Goal: Task Accomplishment & Management: Use online tool/utility

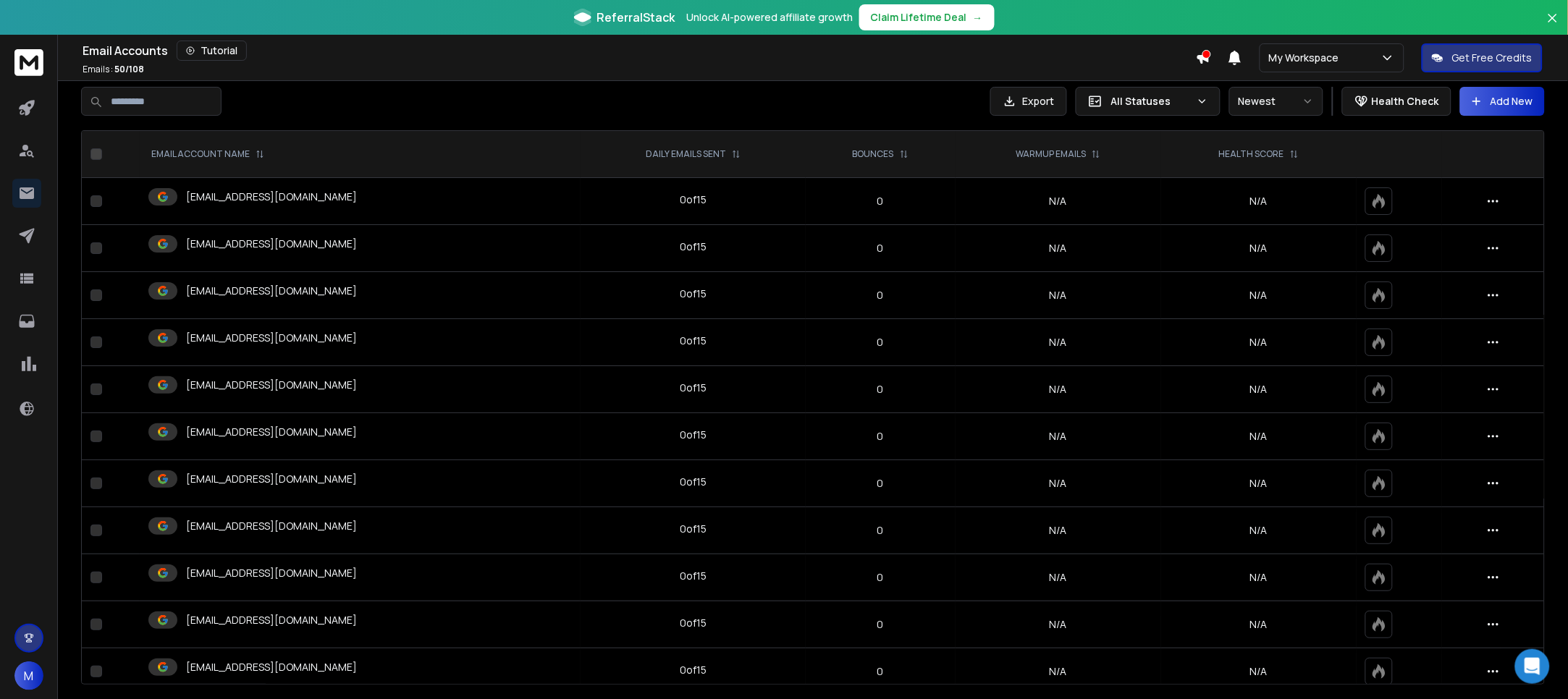
scroll to position [8, 0]
click at [18, 227] on icon at bounding box center [27, 235] width 17 height 17
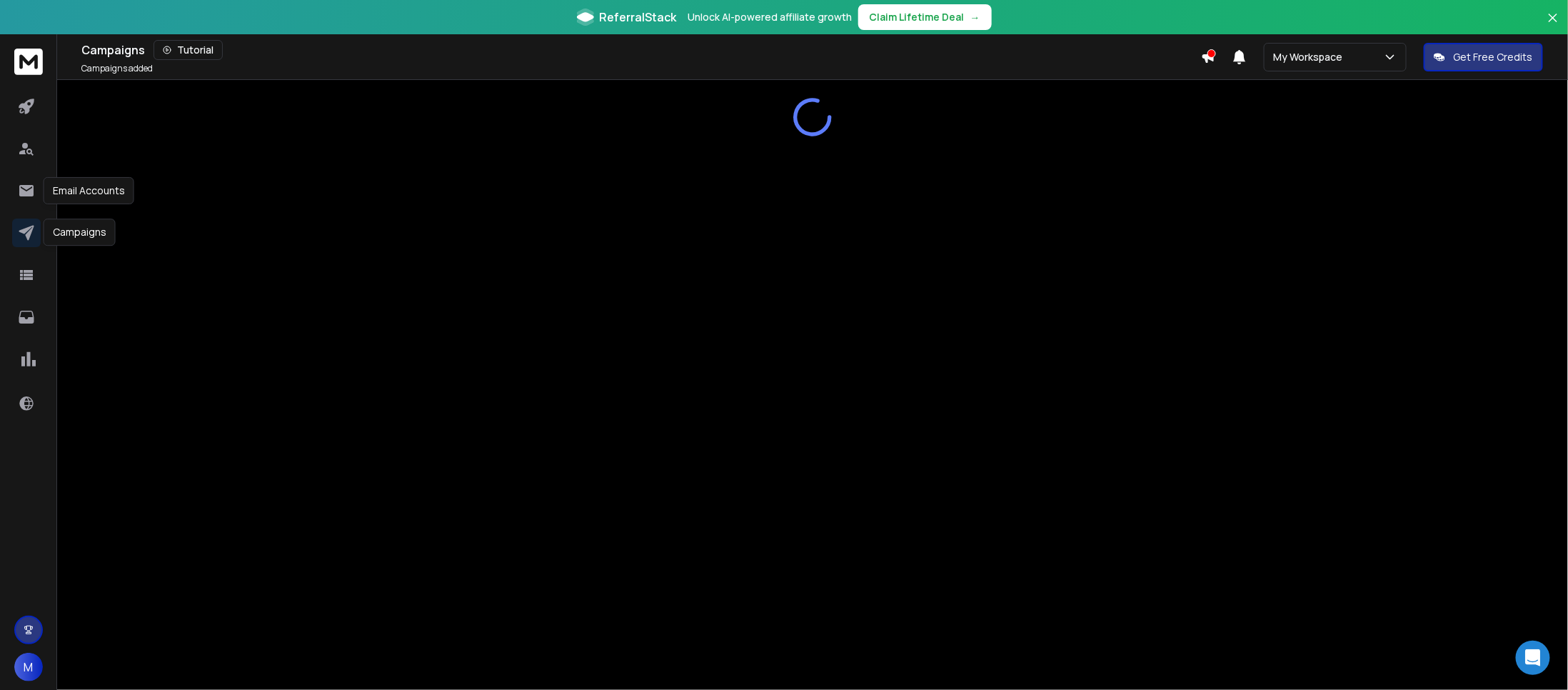
click at [32, 238] on icon at bounding box center [26, 232] width 17 height 17
click at [25, 237] on icon at bounding box center [25, 233] width 15 height 15
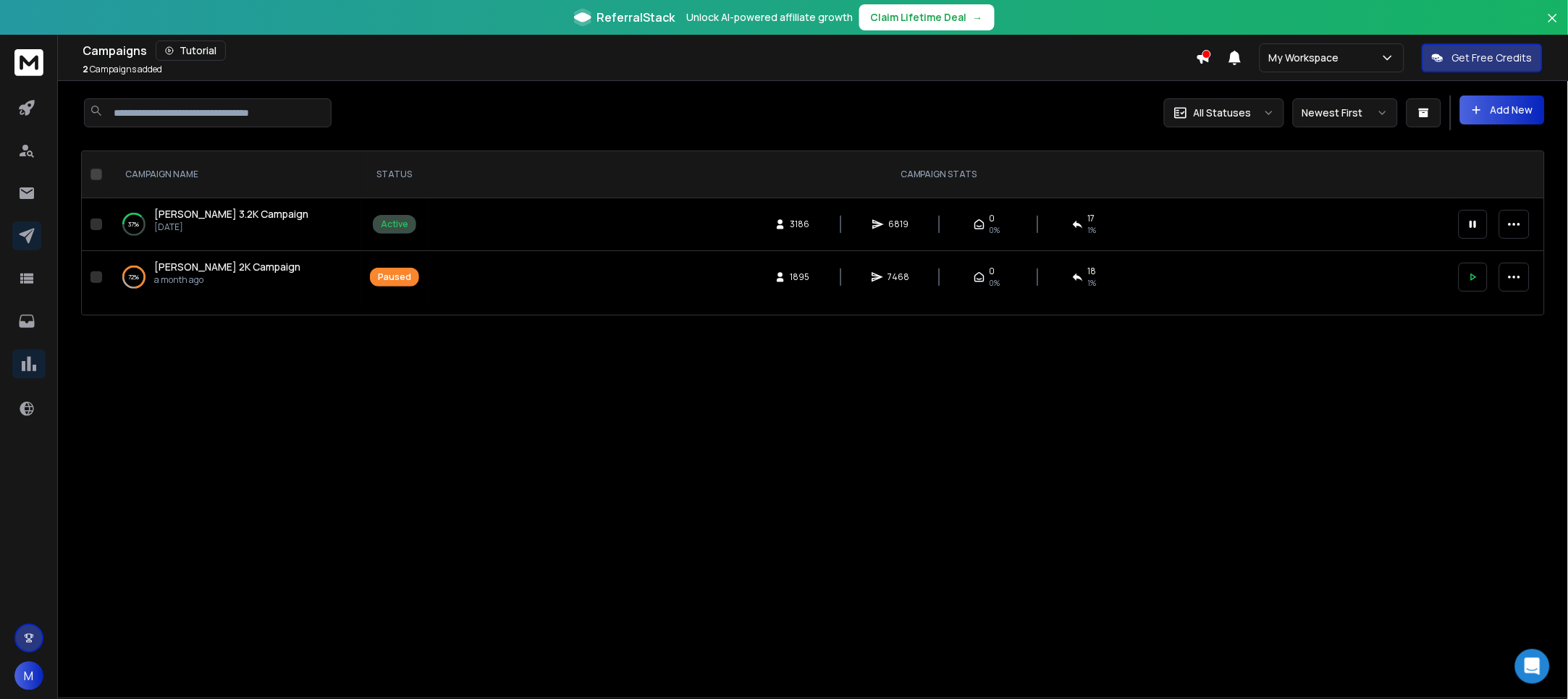
click at [27, 356] on icon at bounding box center [29, 364] width 15 height 15
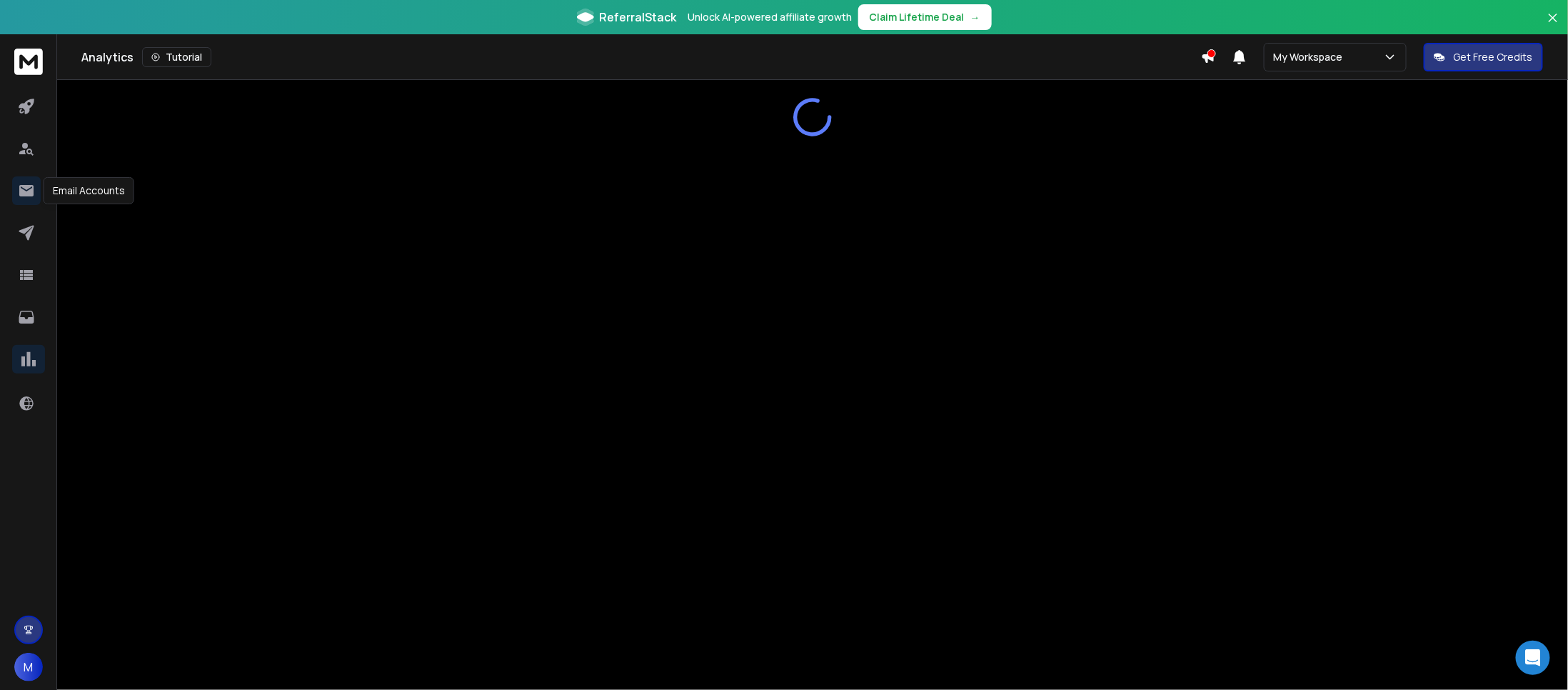
click at [20, 187] on icon at bounding box center [26, 190] width 17 height 17
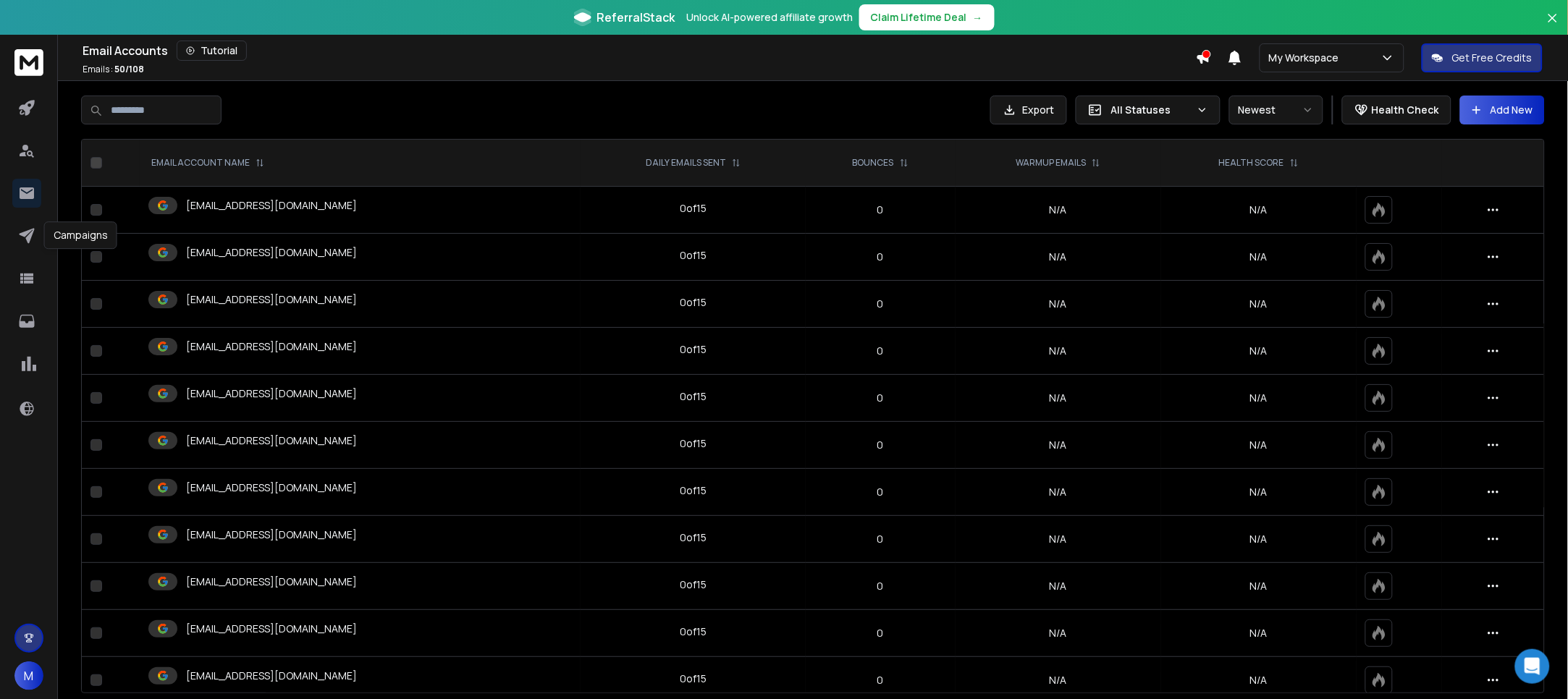
click at [8, 225] on div "M" at bounding box center [28, 370] width 58 height 671
click at [99, 211] on button "button" at bounding box center [96, 209] width 12 height 12
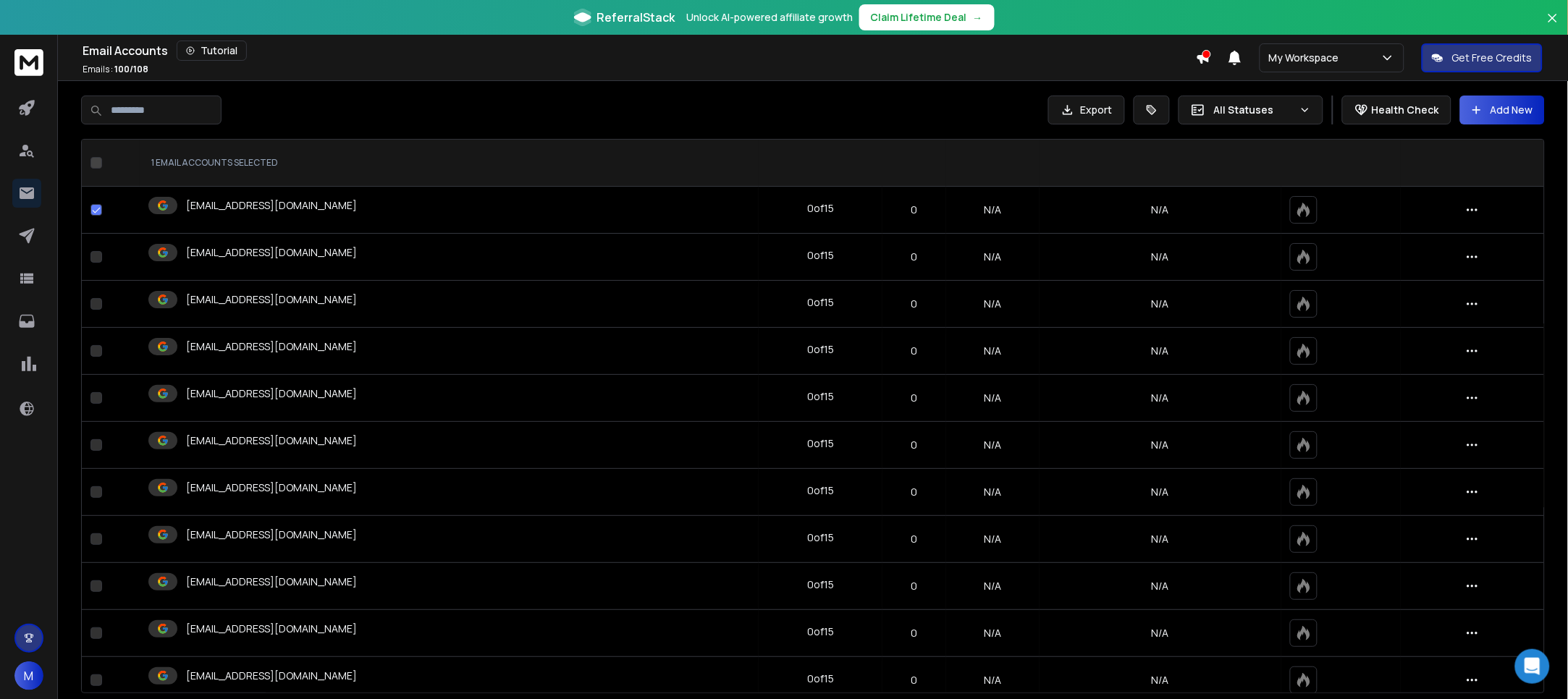
click at [90, 254] on button "button" at bounding box center [96, 256] width 12 height 12
click at [93, 299] on button "button" at bounding box center [96, 304] width 12 height 12
click at [95, 355] on button "button" at bounding box center [96, 351] width 12 height 12
click at [91, 396] on button "button" at bounding box center [96, 398] width 12 height 12
click at [99, 449] on button "button" at bounding box center [96, 445] width 12 height 12
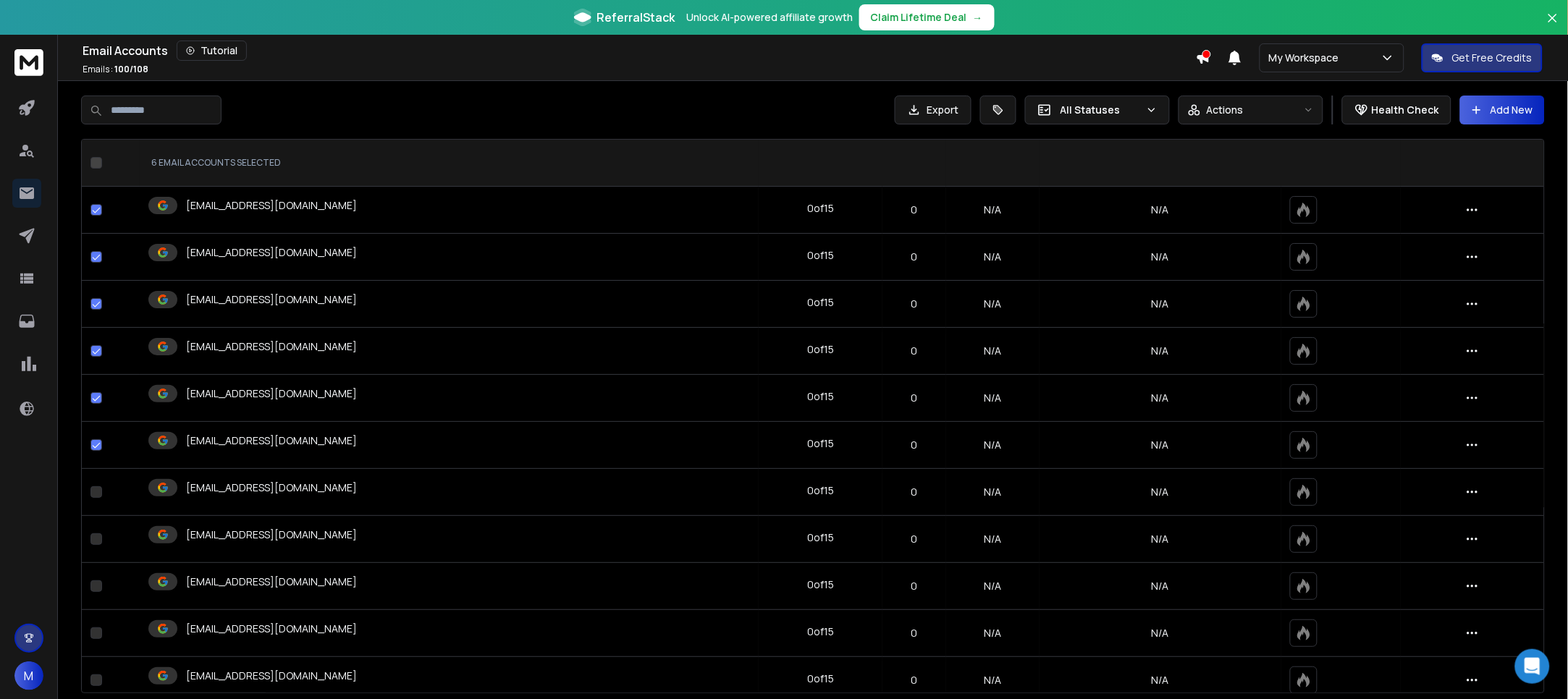
click at [90, 491] on button "button" at bounding box center [96, 491] width 12 height 12
click at [91, 391] on button "button" at bounding box center [96, 394] width 12 height 12
click at [91, 444] on button "button" at bounding box center [96, 441] width 12 height 12
click at [96, 488] on button "button" at bounding box center [96, 488] width 12 height 12
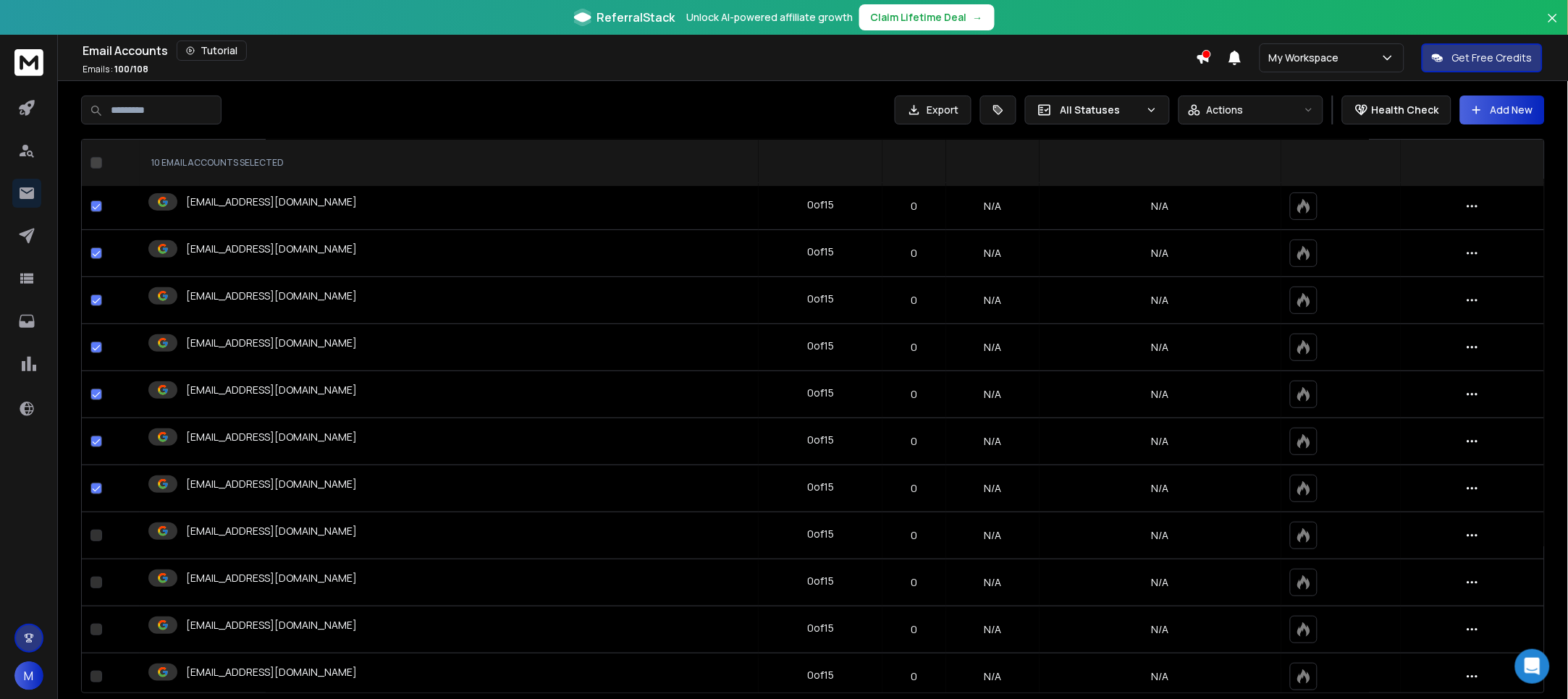
click at [98, 538] on button "button" at bounding box center [96, 536] width 12 height 12
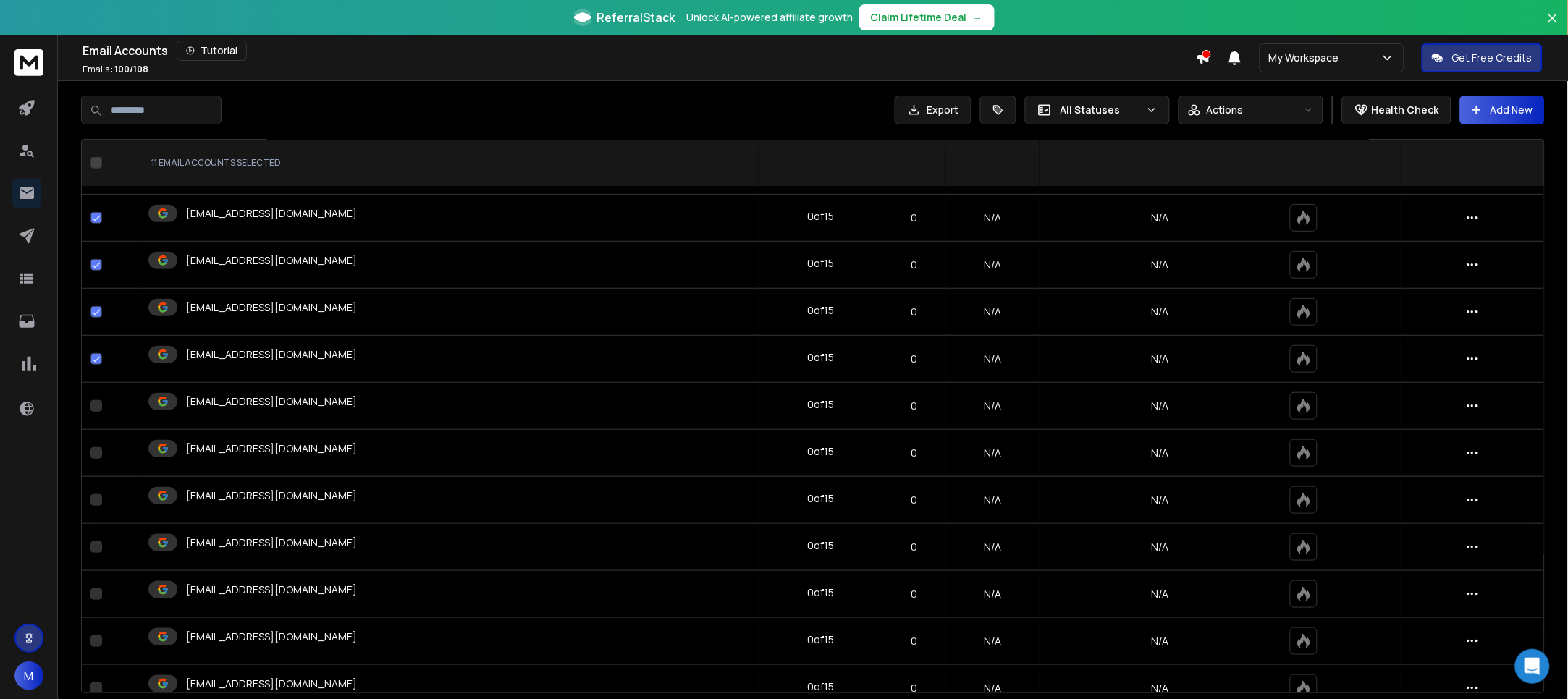
scroll to position [289, 0]
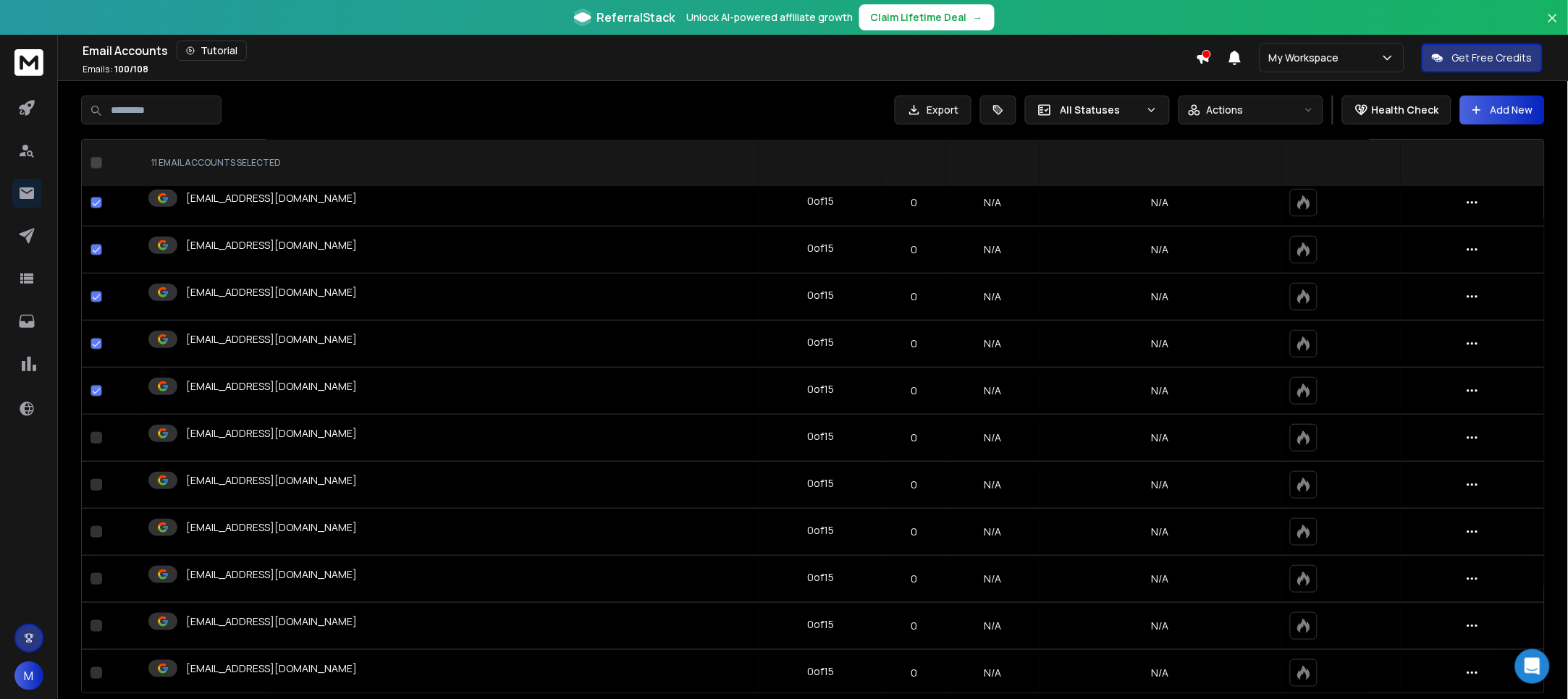
click at [95, 435] on button "button" at bounding box center [96, 437] width 12 height 12
click at [94, 486] on button "button" at bounding box center [96, 485] width 12 height 12
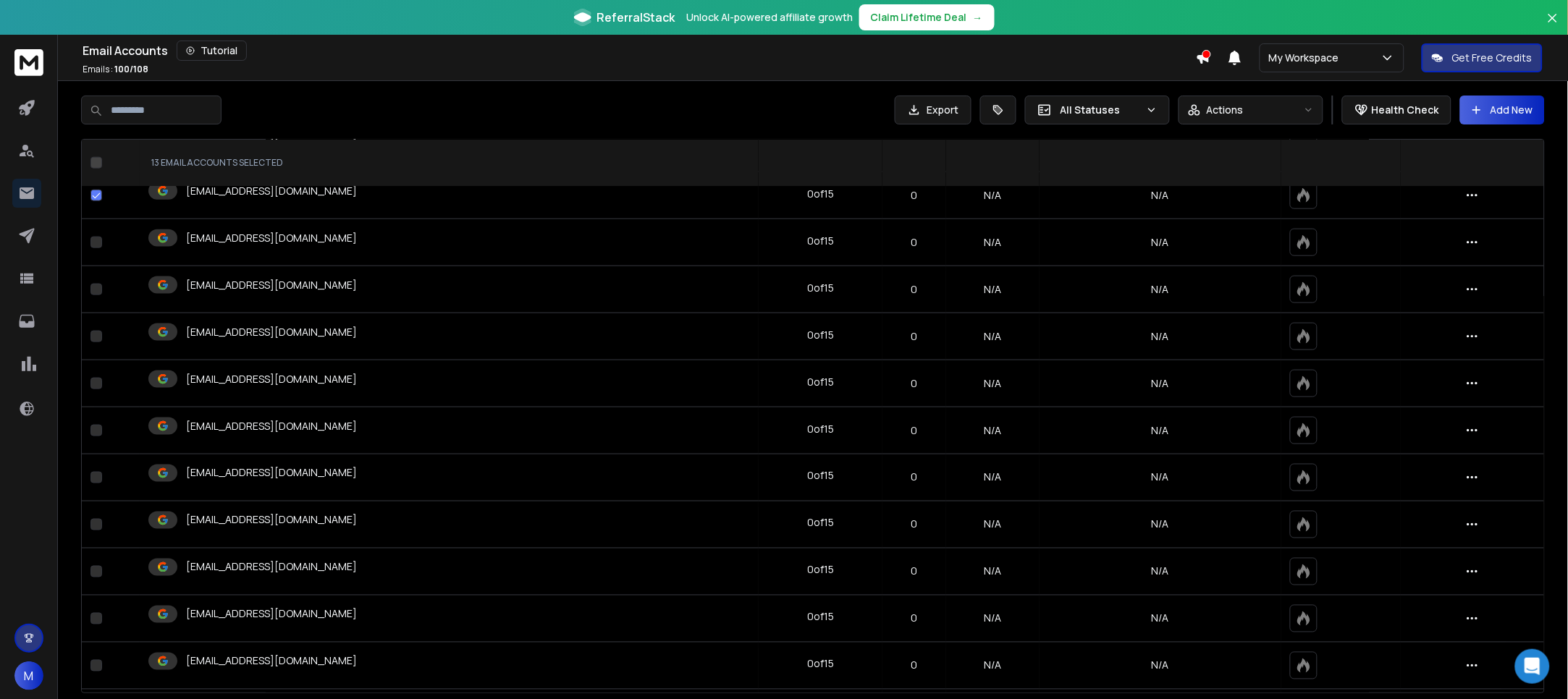
click at [101, 244] on button "button" at bounding box center [96, 242] width 12 height 12
click at [99, 293] on button "button" at bounding box center [96, 289] width 12 height 12
click at [95, 339] on button "button" at bounding box center [96, 336] width 12 height 12
click at [98, 384] on button "button" at bounding box center [96, 383] width 12 height 12
click at [97, 432] on button "button" at bounding box center [96, 430] width 12 height 12
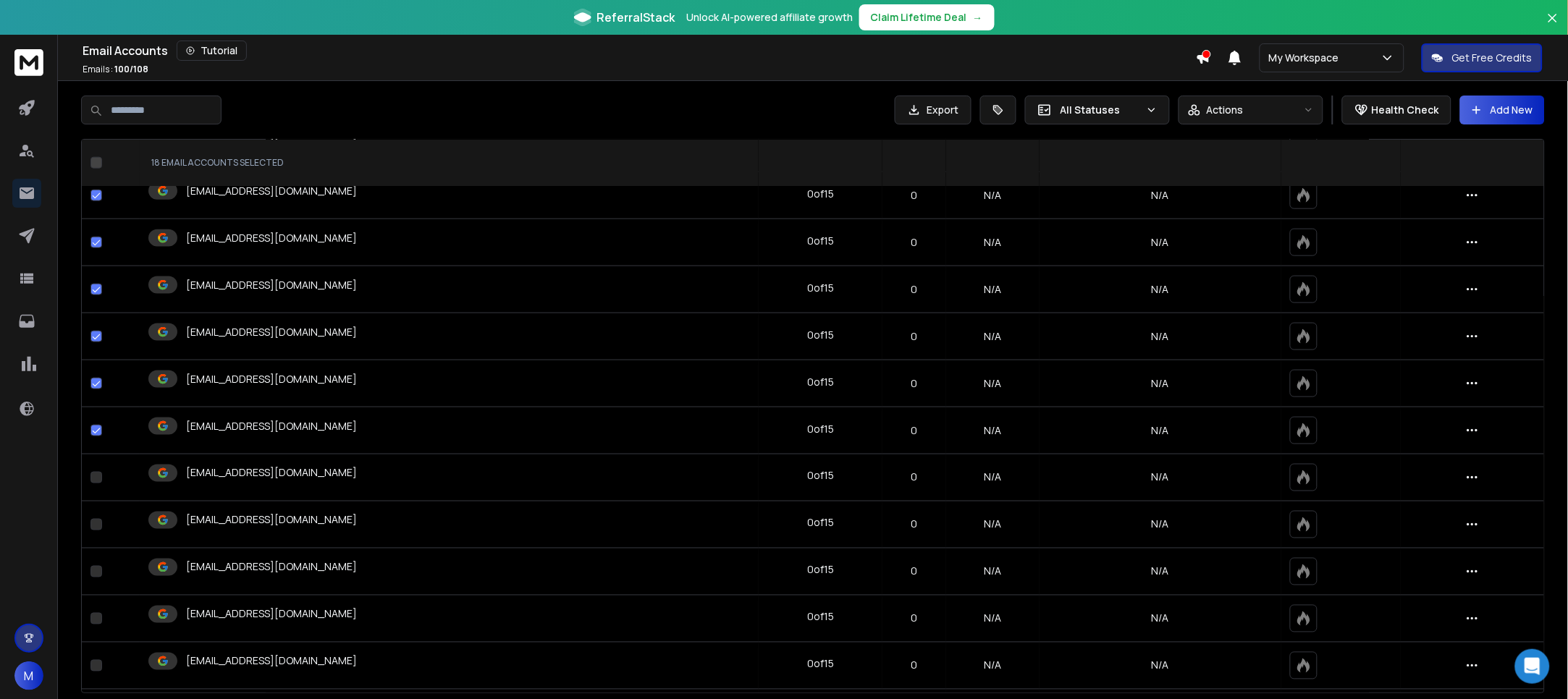
click at [96, 480] on button "button" at bounding box center [96, 478] width 12 height 12
click at [90, 529] on button "button" at bounding box center [96, 524] width 12 height 12
click at [96, 578] on button "button" at bounding box center [96, 571] width 12 height 12
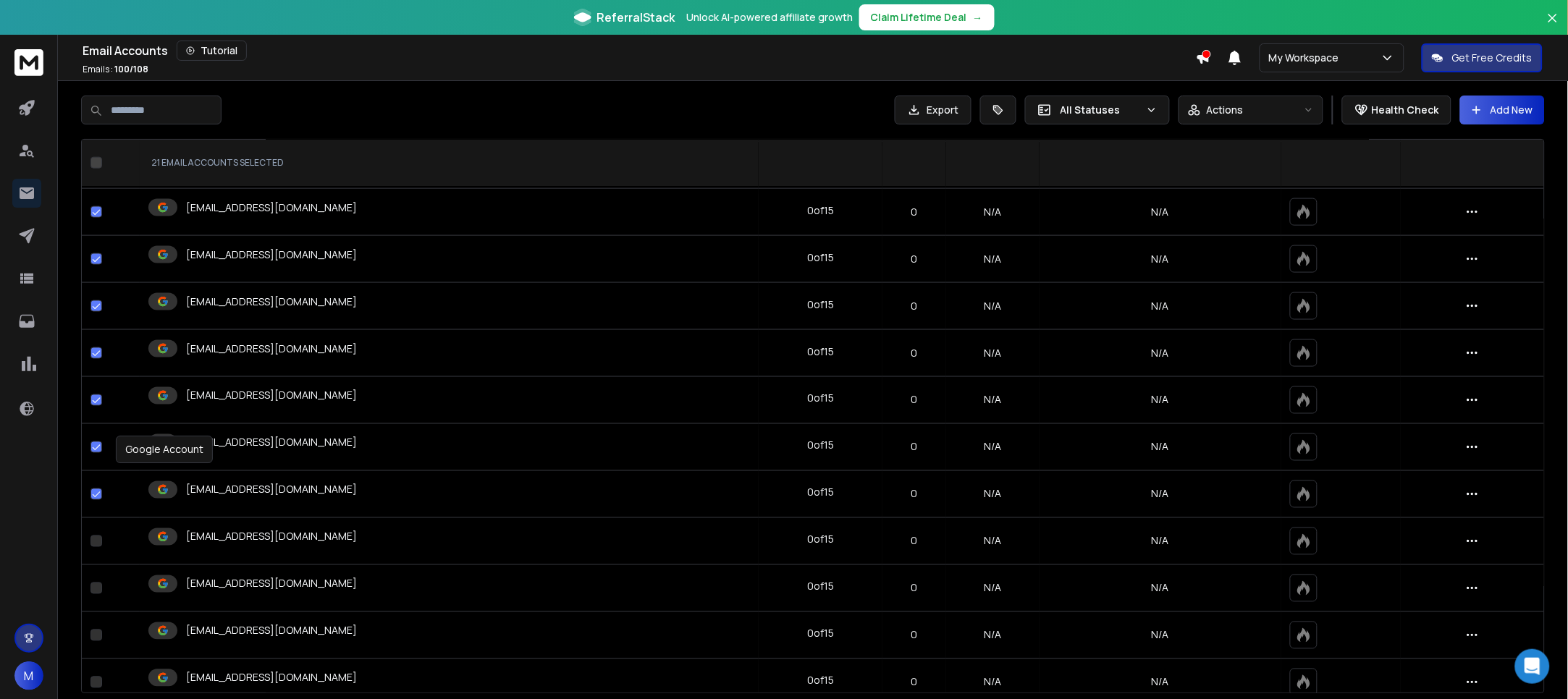
scroll to position [724, 0]
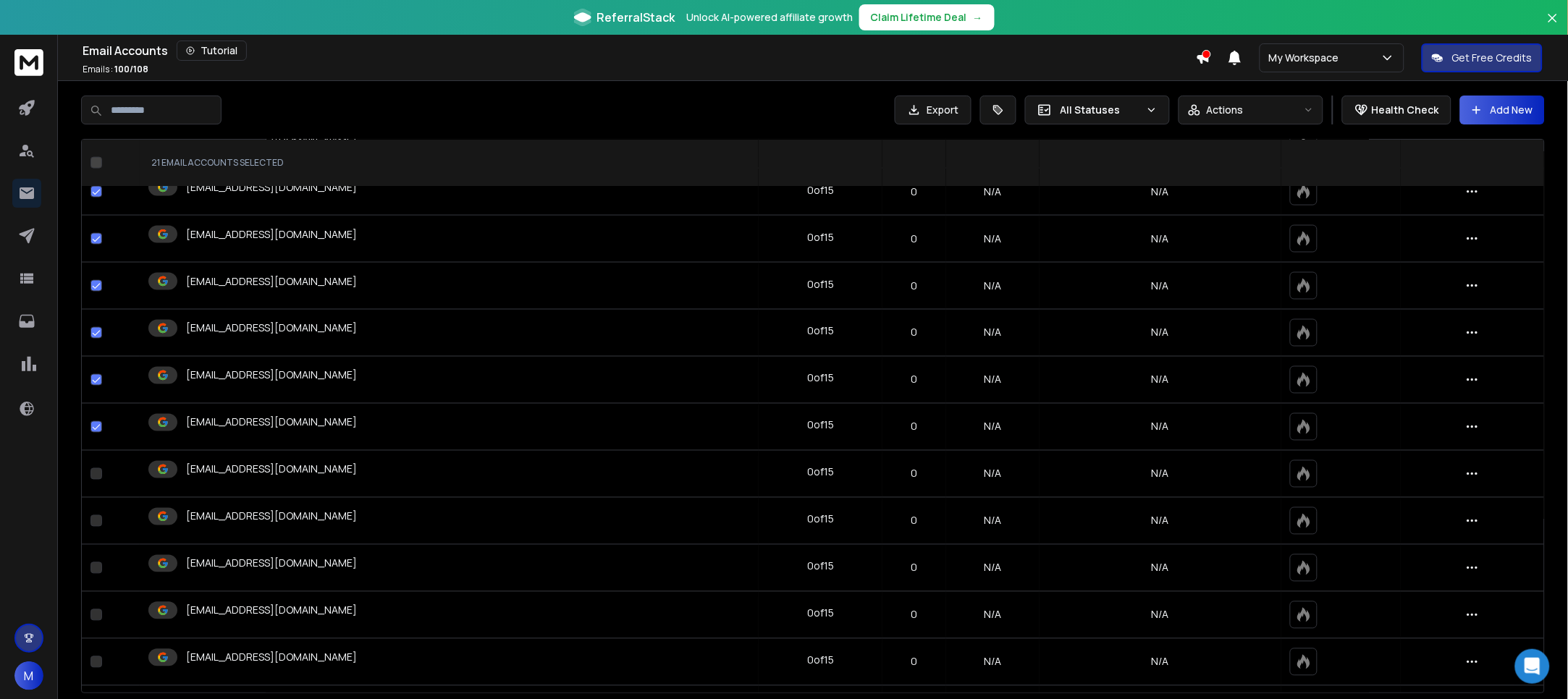
click at [96, 473] on button "button" at bounding box center [96, 474] width 12 height 12
click at [95, 515] on td at bounding box center [110, 521] width 58 height 47
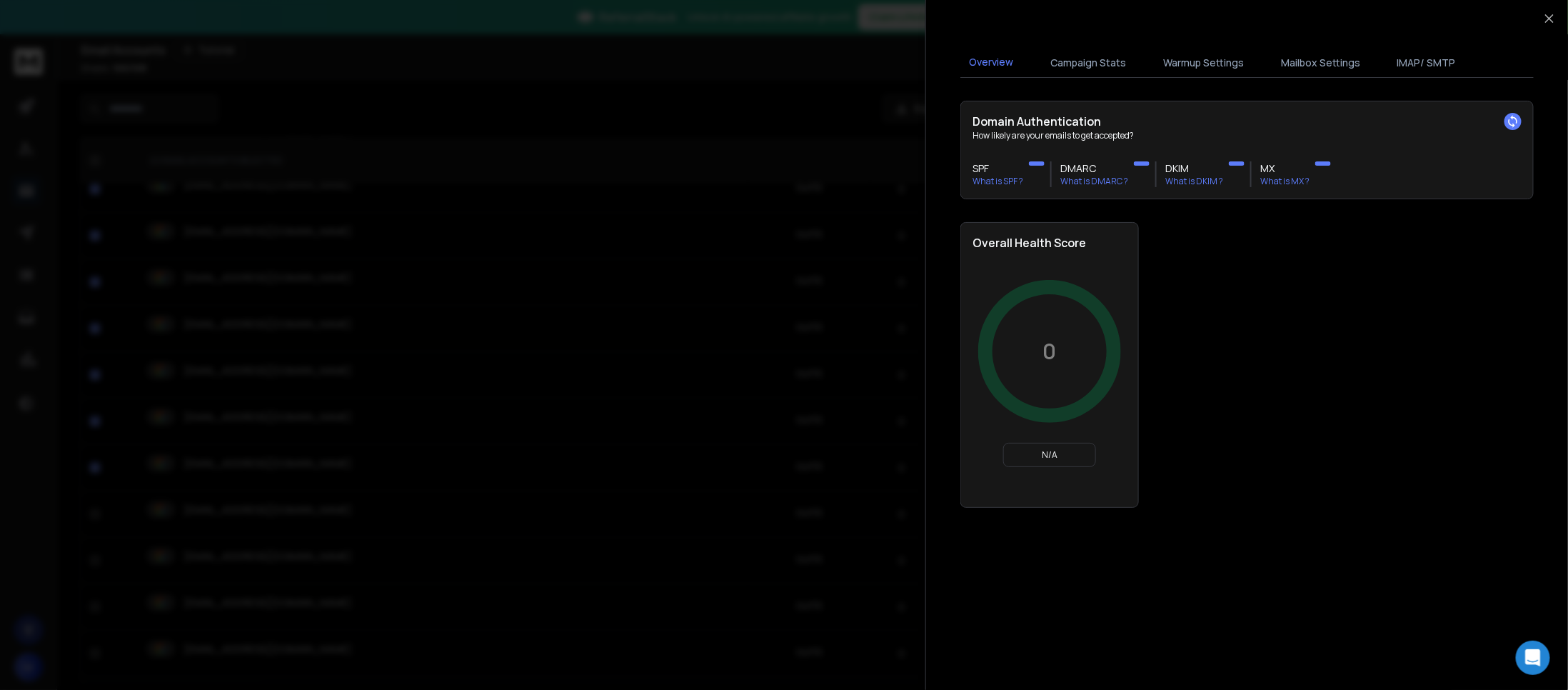
click at [322, 445] on div at bounding box center [784, 345] width 1568 height 690
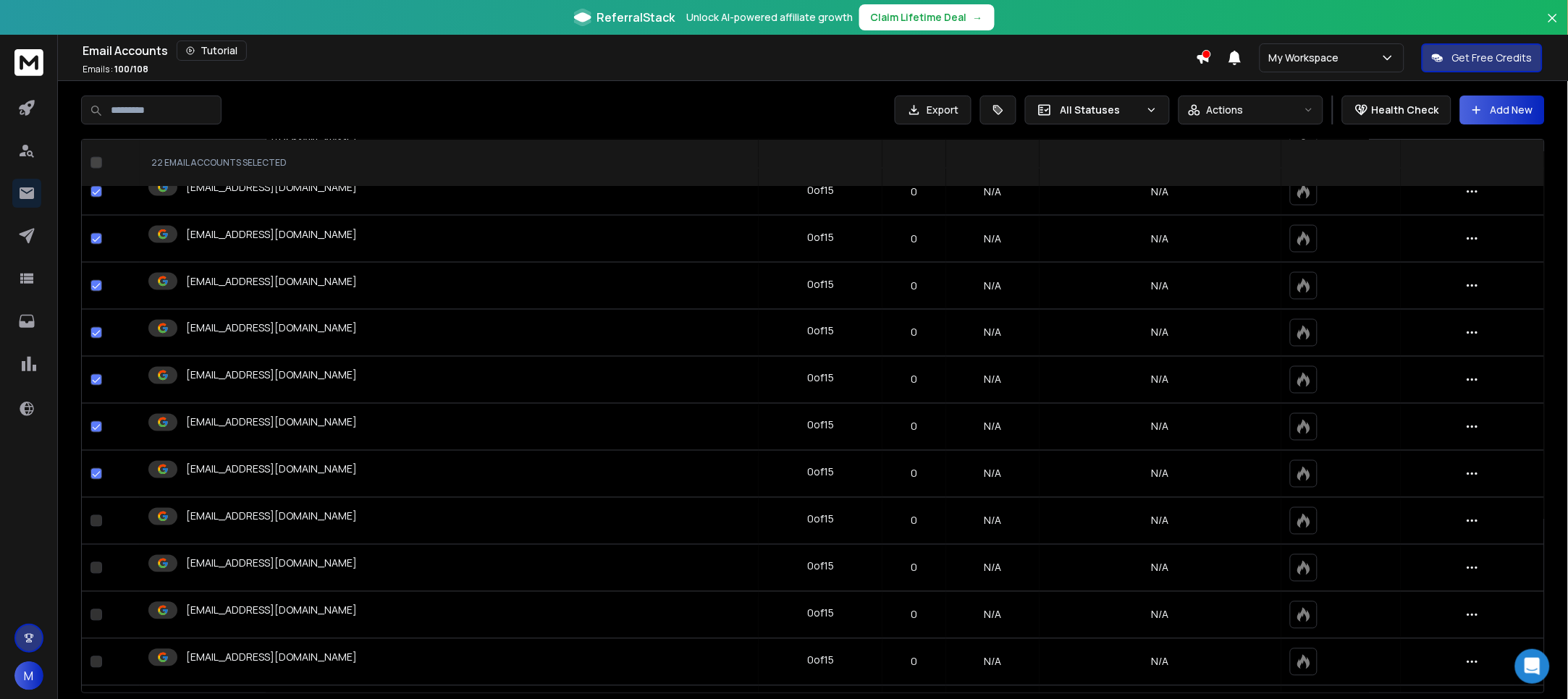
click at [97, 520] on button "button" at bounding box center [96, 521] width 12 height 12
click at [97, 574] on button "button" at bounding box center [96, 568] width 12 height 12
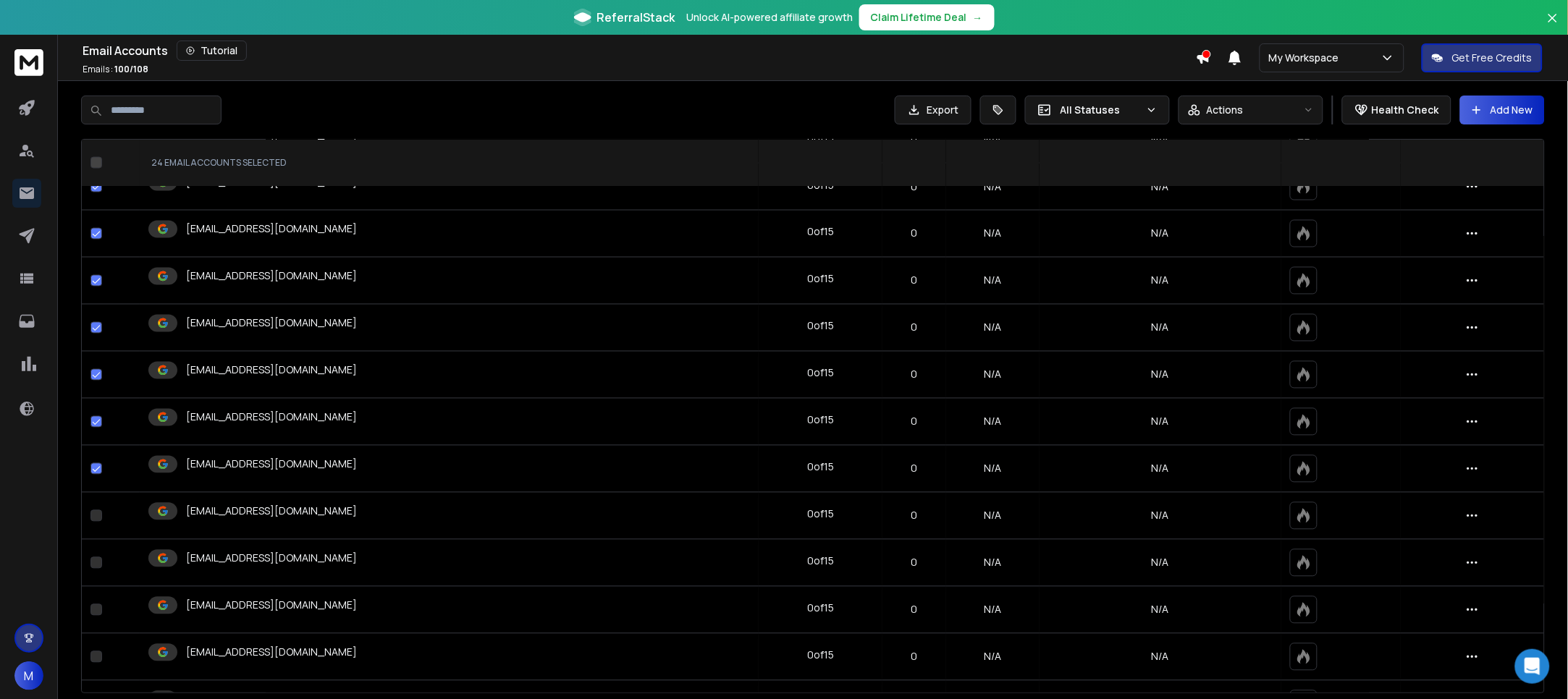
scroll to position [1013, 0]
click at [102, 326] on div at bounding box center [115, 325] width 50 height 12
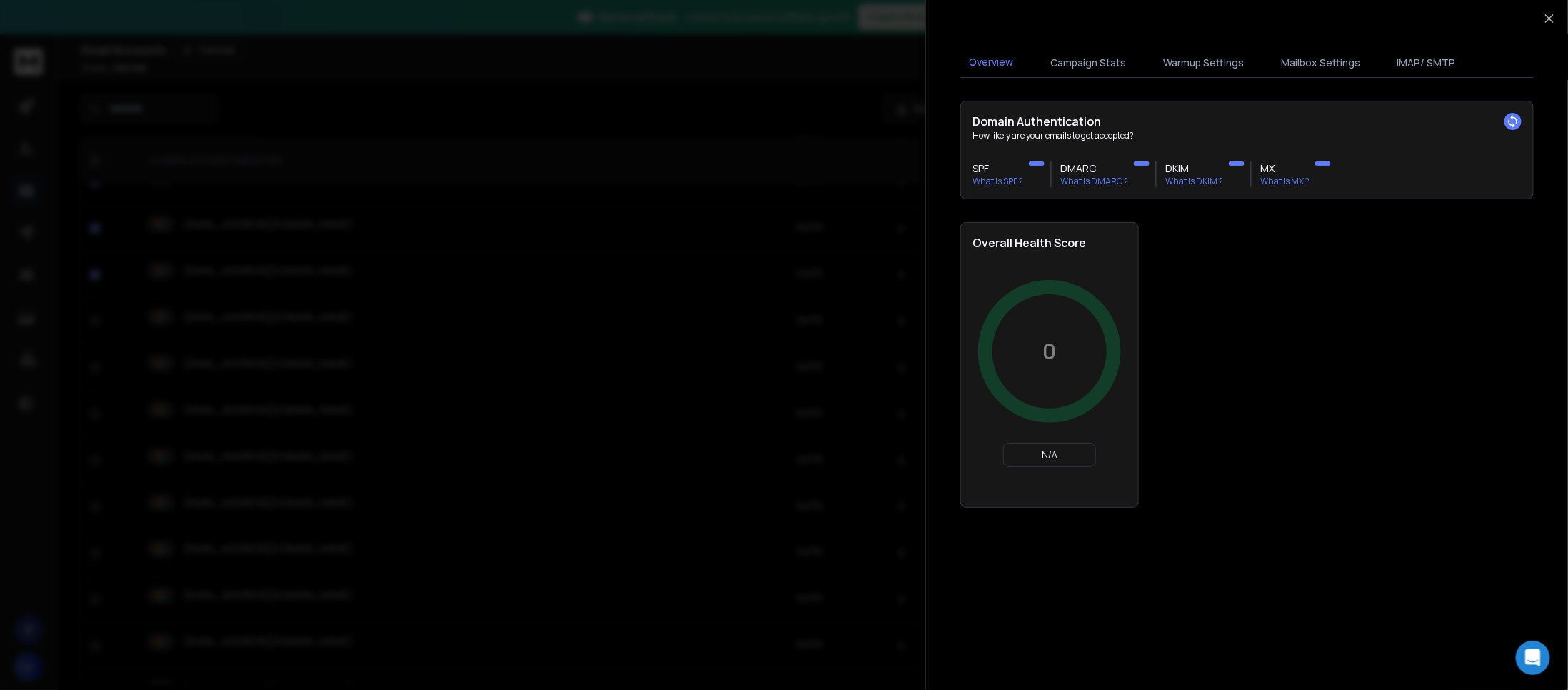
click at [275, 302] on div at bounding box center [784, 345] width 1568 height 690
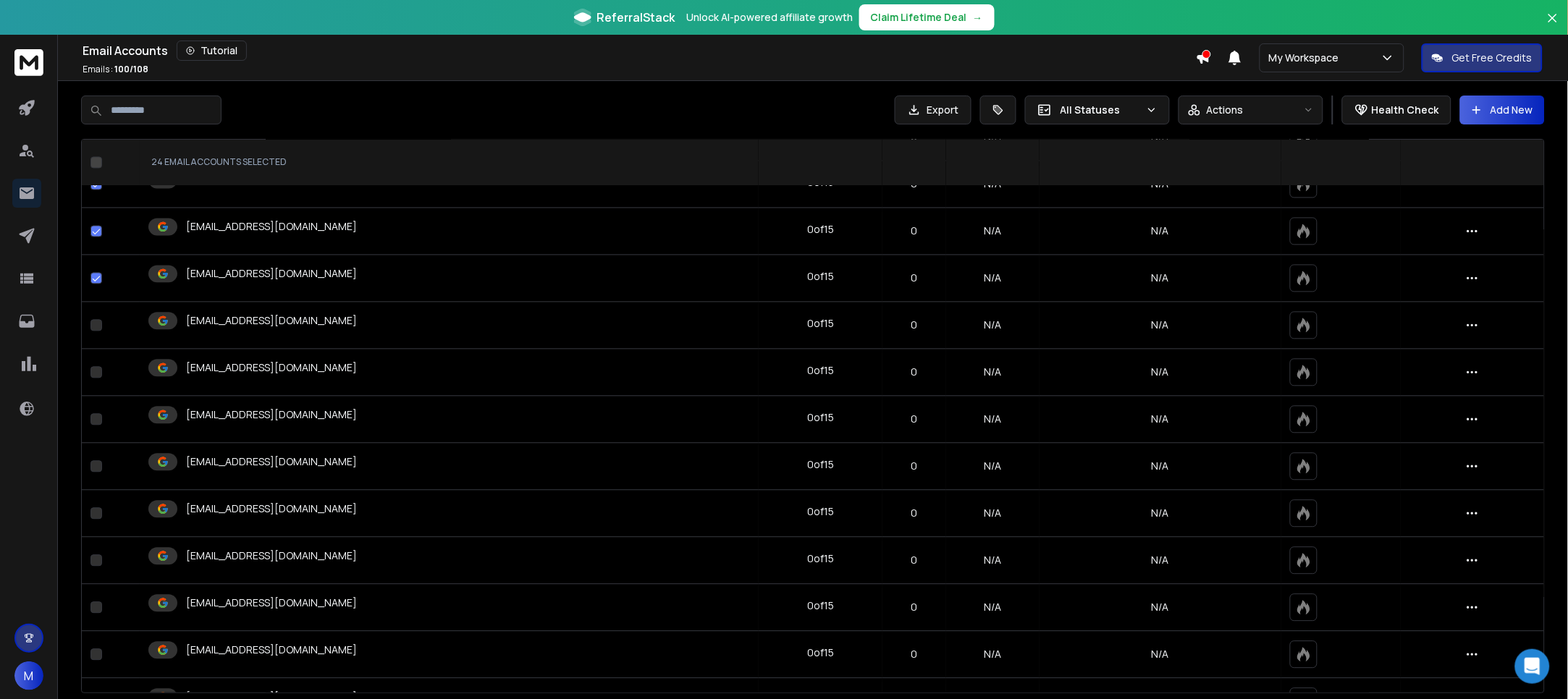
click at [90, 326] on button "button" at bounding box center [96, 325] width 12 height 12
click at [101, 375] on button "button" at bounding box center [96, 372] width 12 height 12
click at [90, 425] on button "button" at bounding box center [96, 420] width 12 height 12
click at [97, 463] on button "button" at bounding box center [96, 467] width 12 height 12
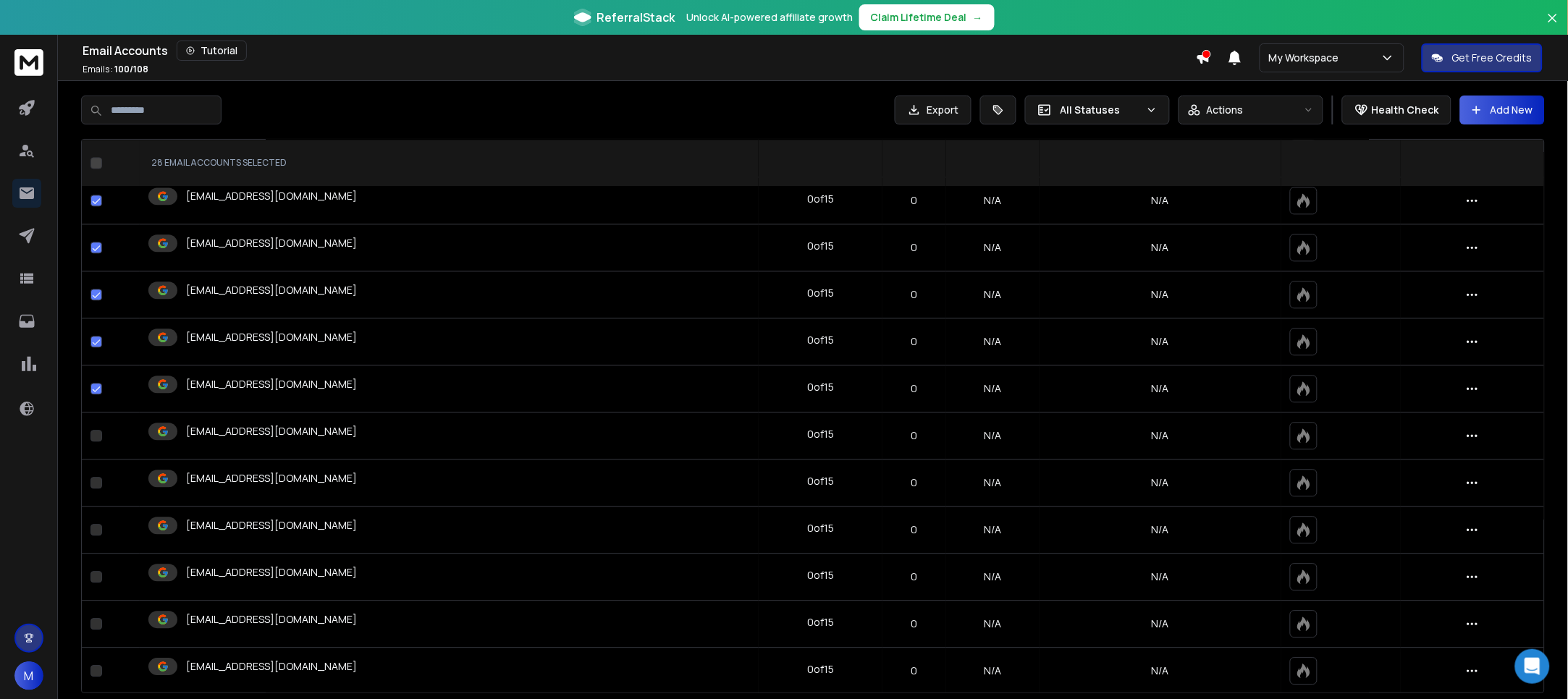
scroll to position [1158, 0]
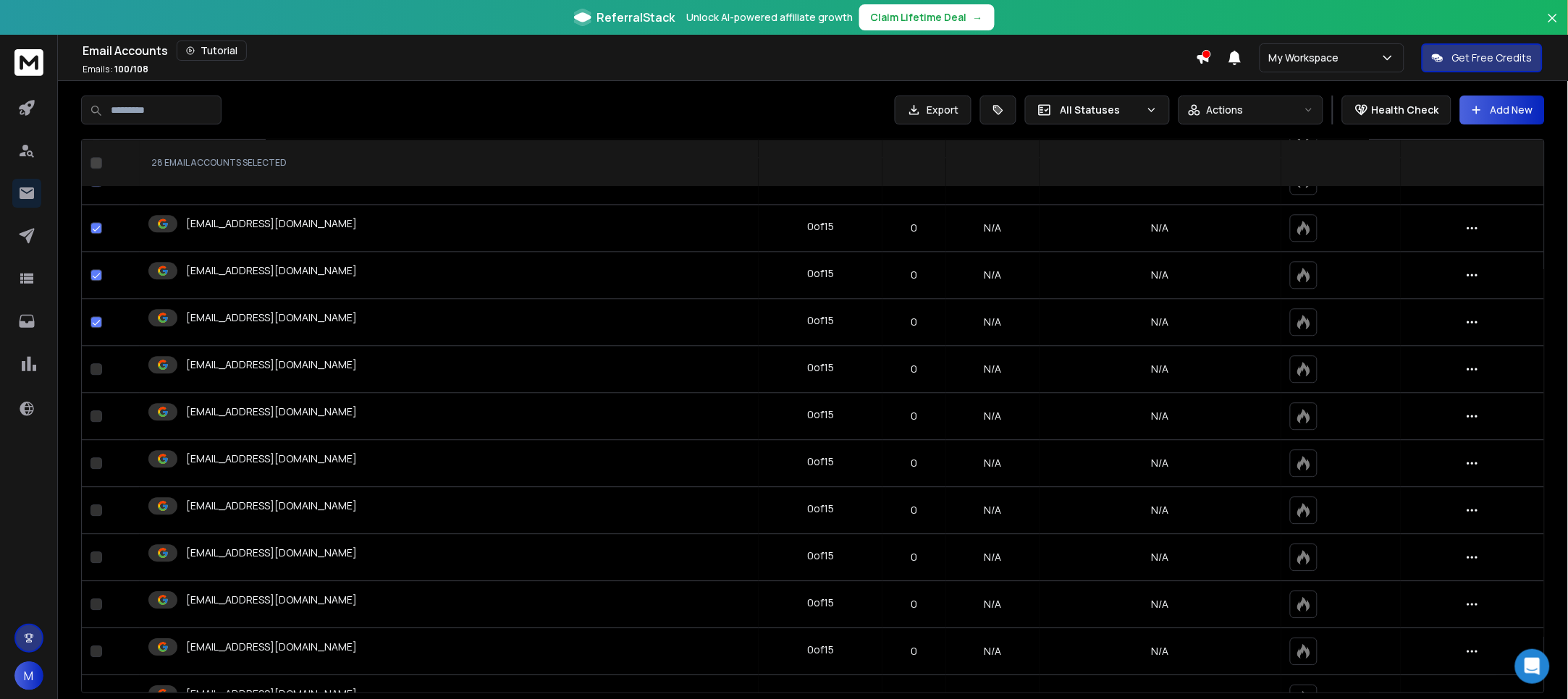
click at [97, 366] on button "button" at bounding box center [96, 368] width 12 height 12
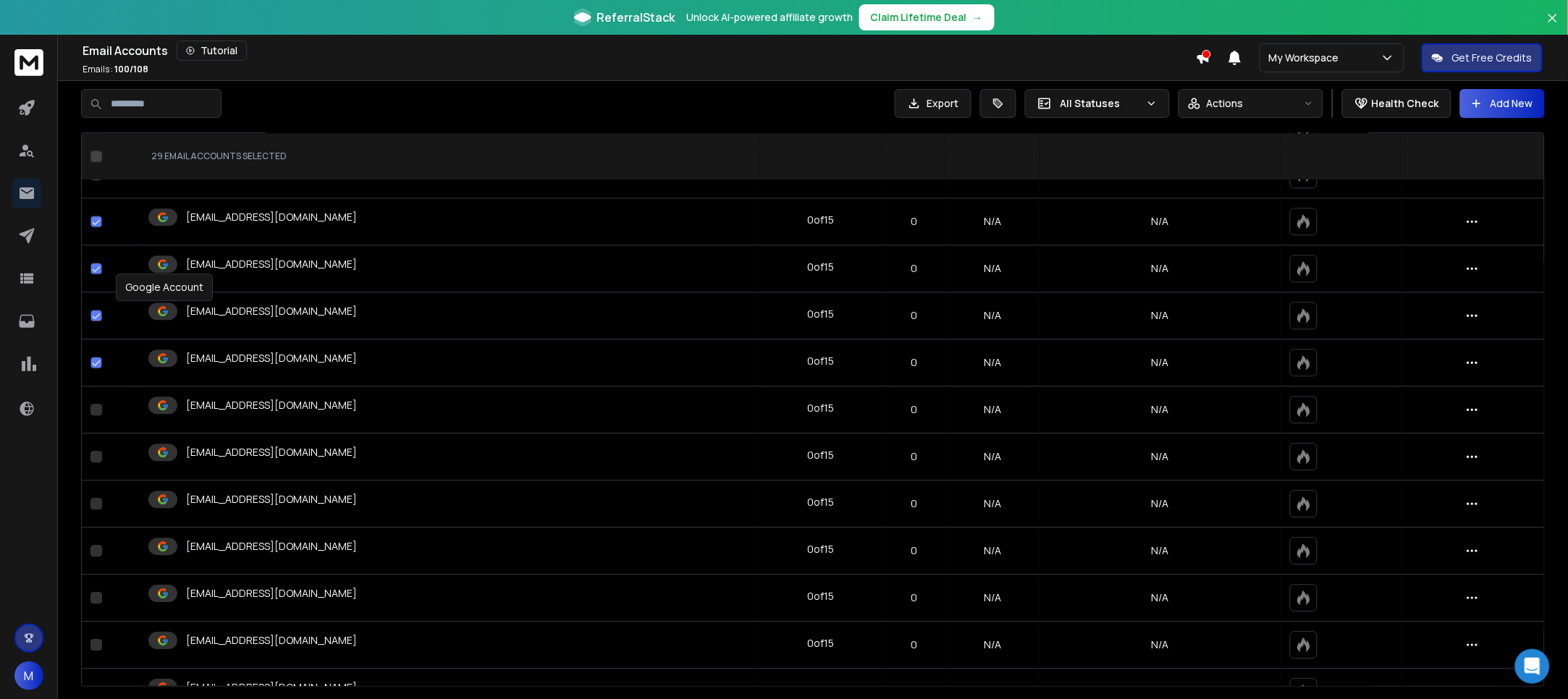
scroll to position [8, 0]
click at [100, 404] on button "button" at bounding box center [96, 407] width 12 height 12
click at [98, 460] on button "button" at bounding box center [96, 454] width 12 height 12
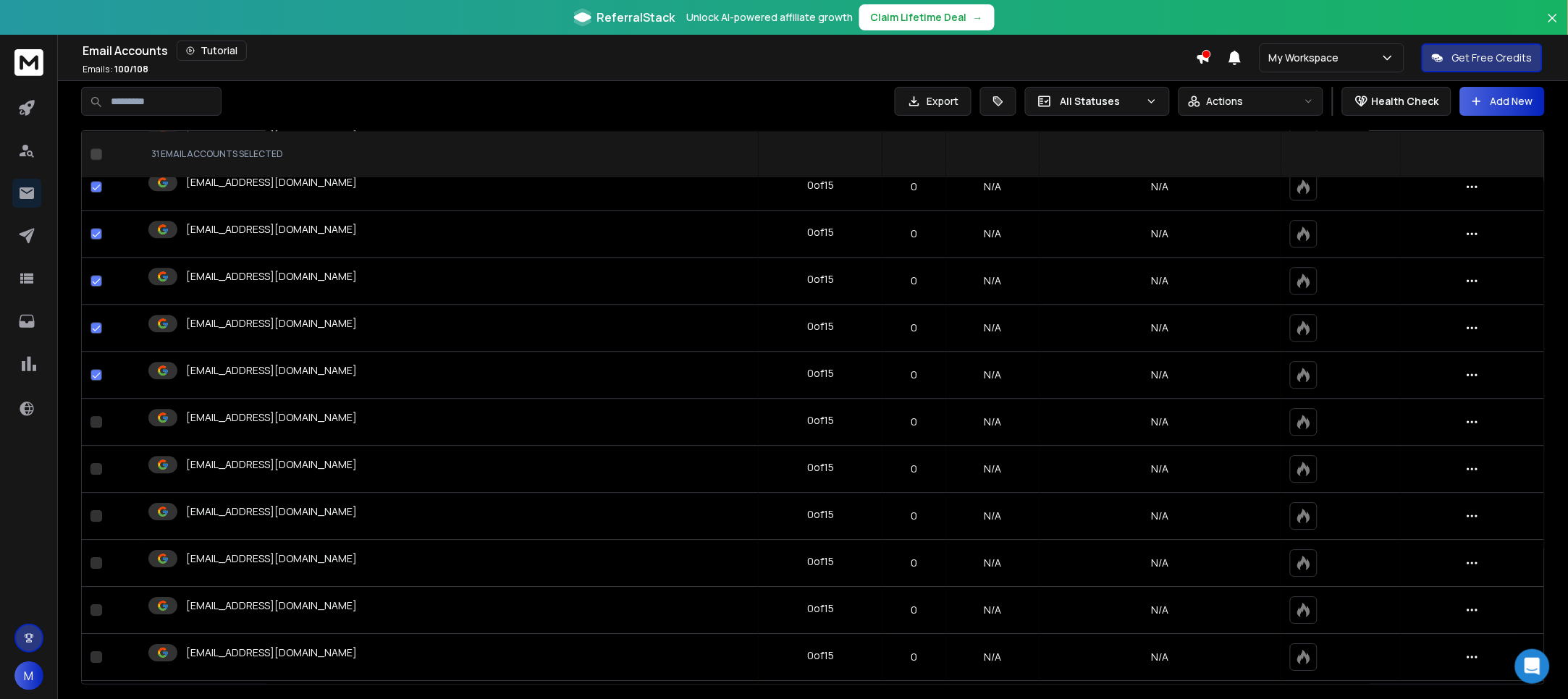
scroll to position [1302, 0]
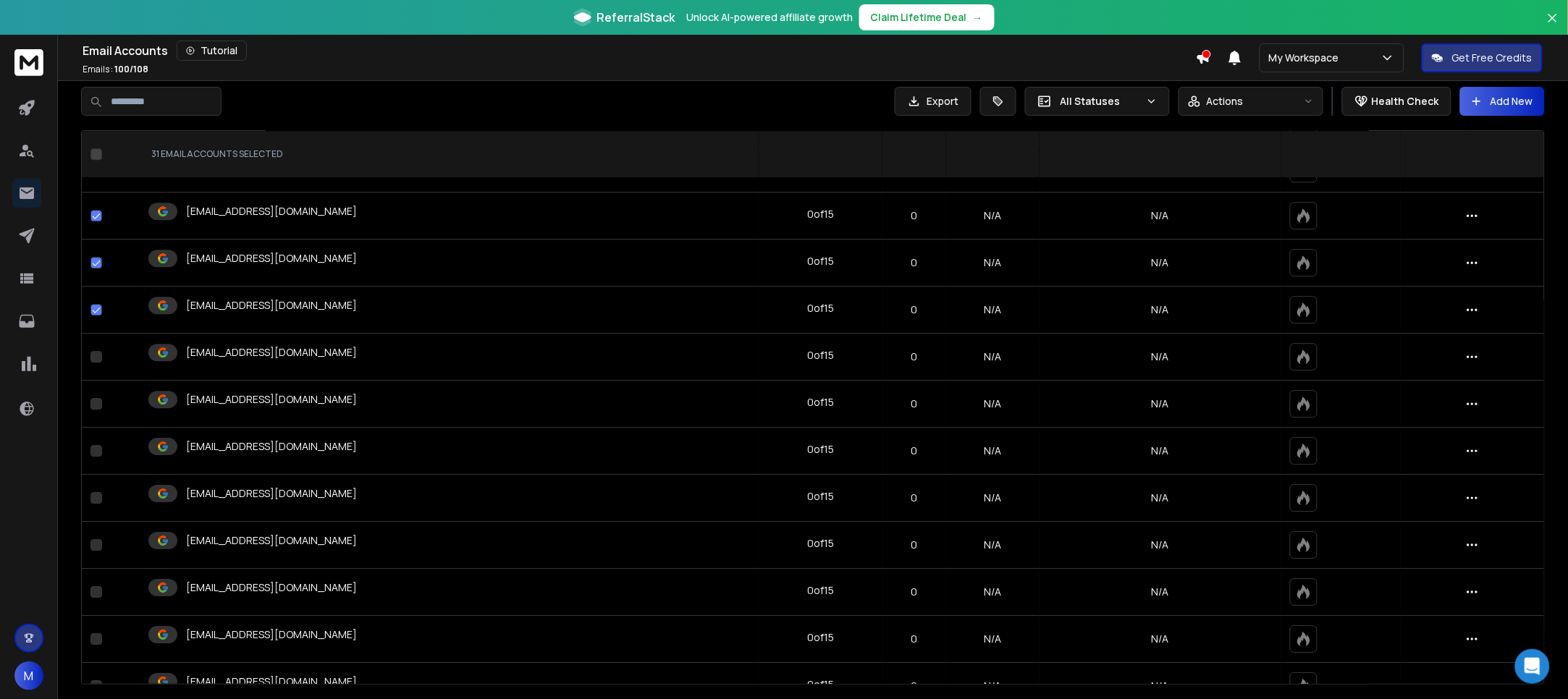
click at [99, 362] on button "button" at bounding box center [96, 356] width 12 height 12
click at [90, 408] on button "button" at bounding box center [96, 403] width 12 height 12
click at [97, 451] on button "button" at bounding box center [96, 451] width 12 height 12
click at [96, 501] on button "button" at bounding box center [96, 498] width 12 height 12
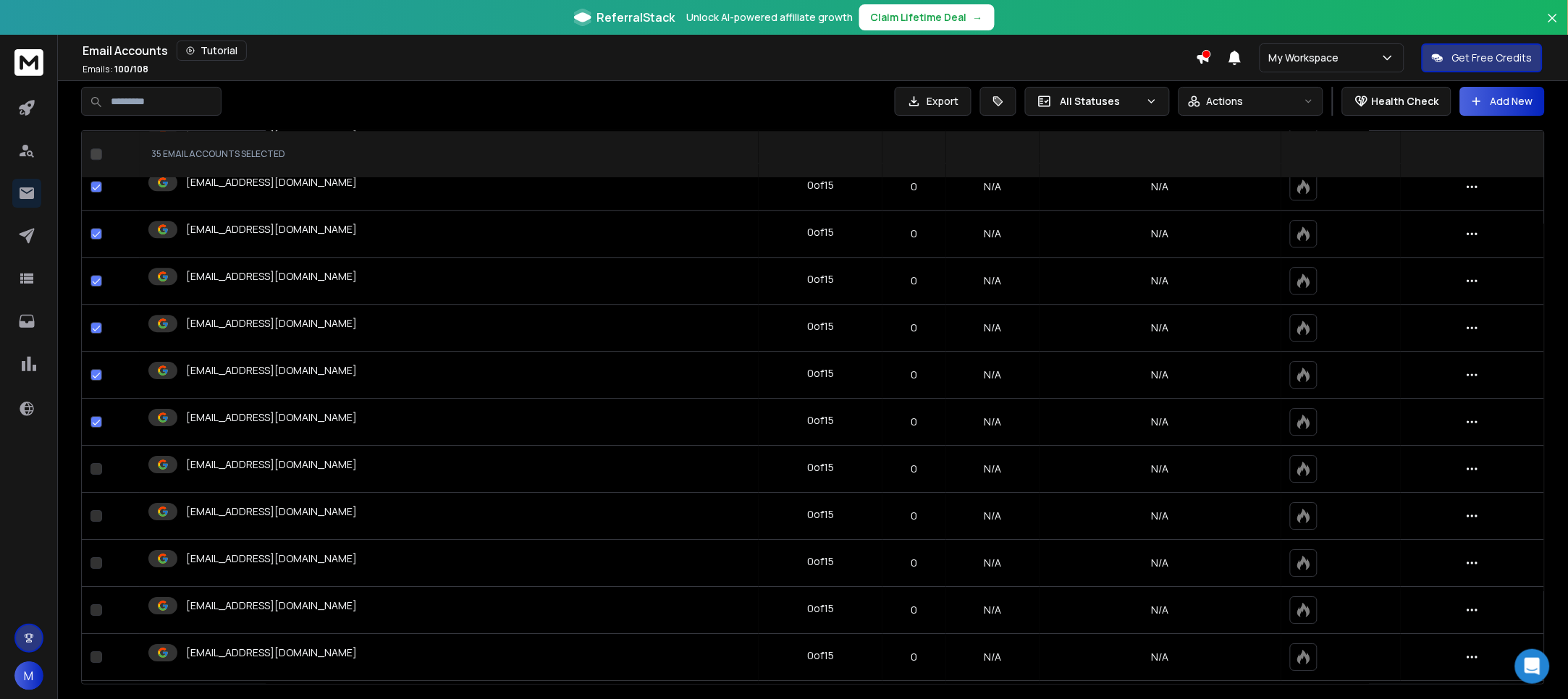
scroll to position [1448, 0]
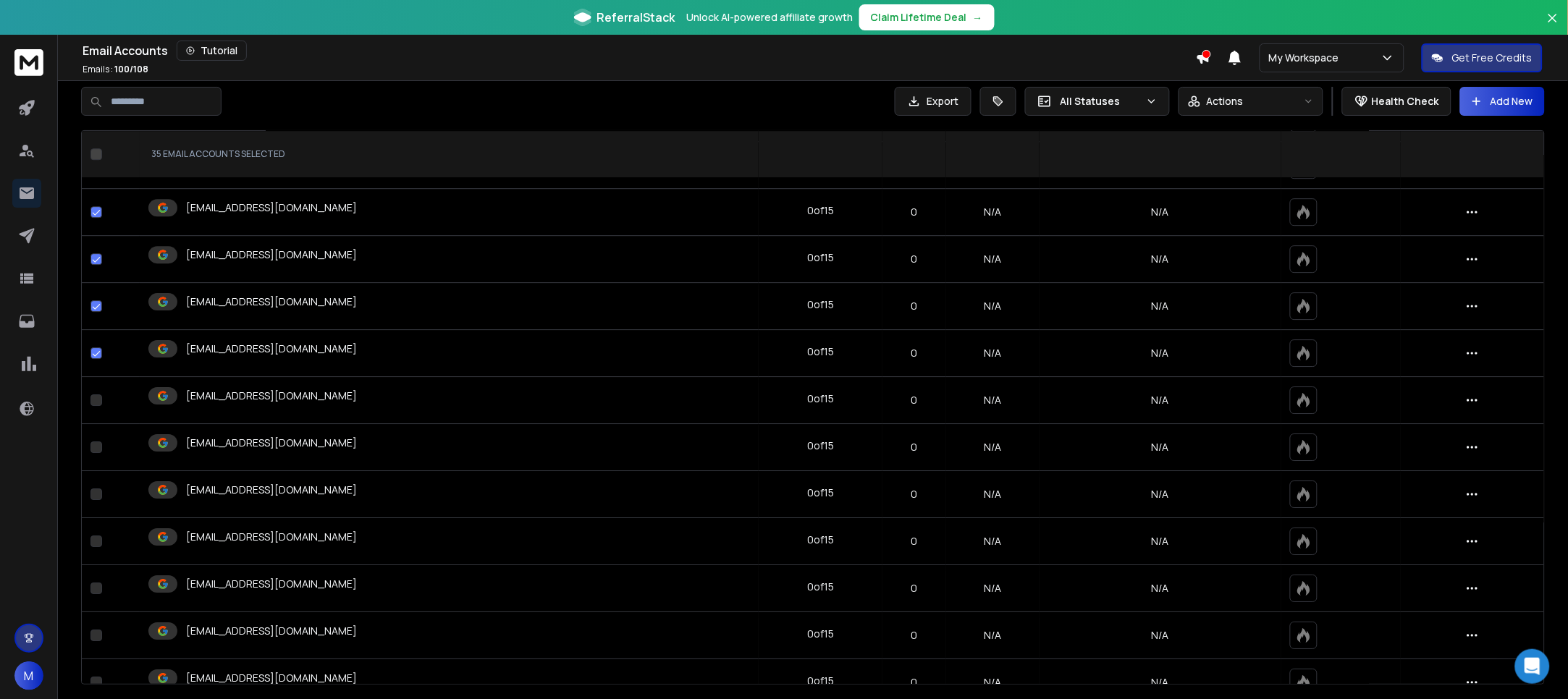
click at [95, 399] on button "button" at bounding box center [96, 400] width 12 height 12
click at [89, 453] on td at bounding box center [110, 447] width 58 height 47
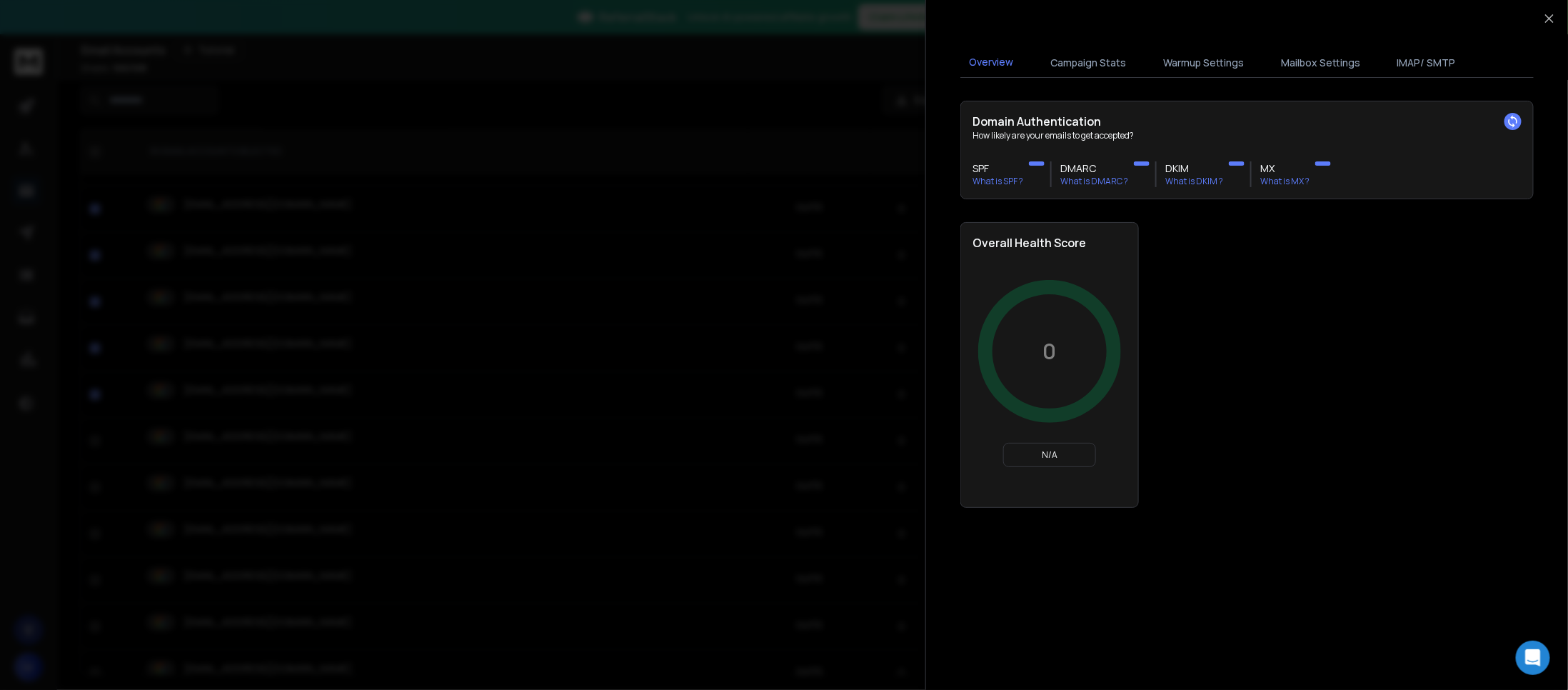
click at [363, 248] on div at bounding box center [784, 345] width 1568 height 690
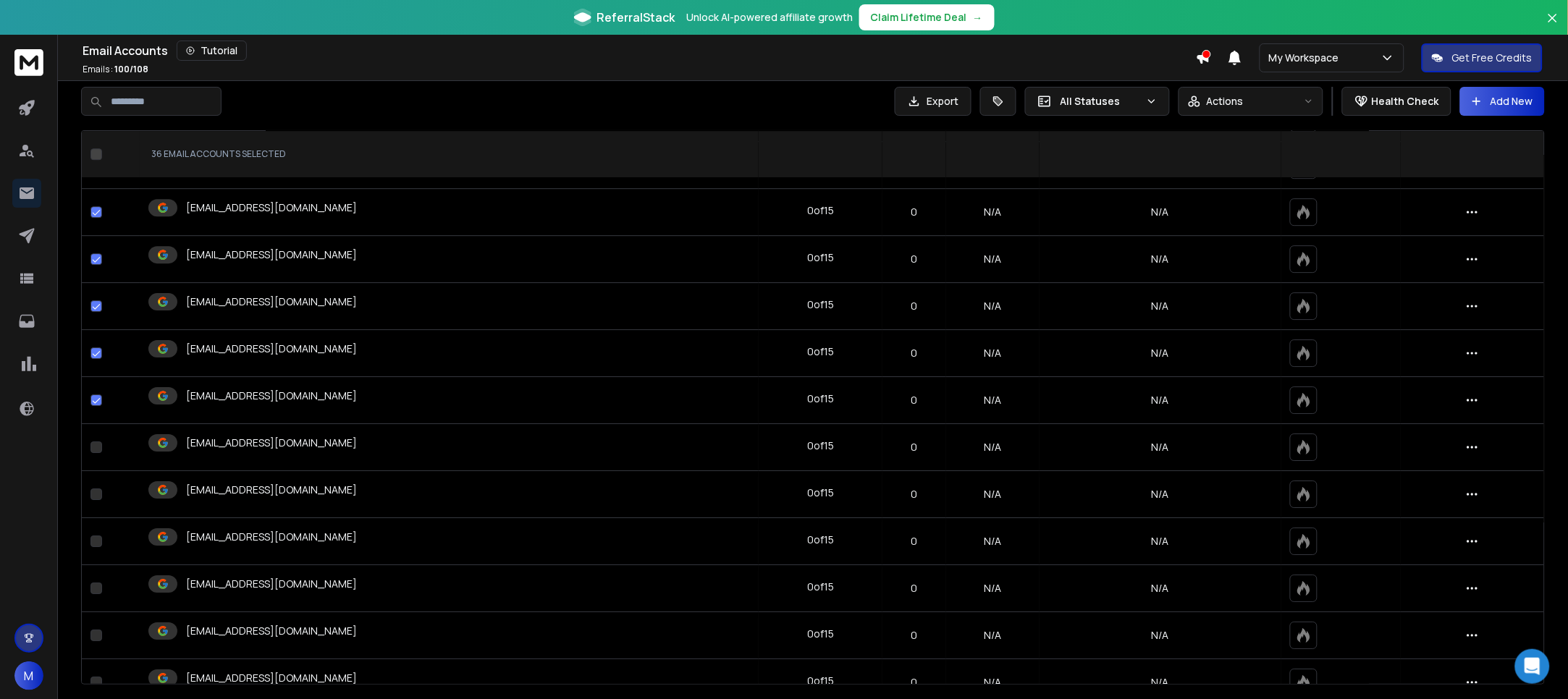
click at [95, 448] on button "button" at bounding box center [96, 447] width 12 height 12
click at [91, 498] on button "button" at bounding box center [96, 494] width 12 height 12
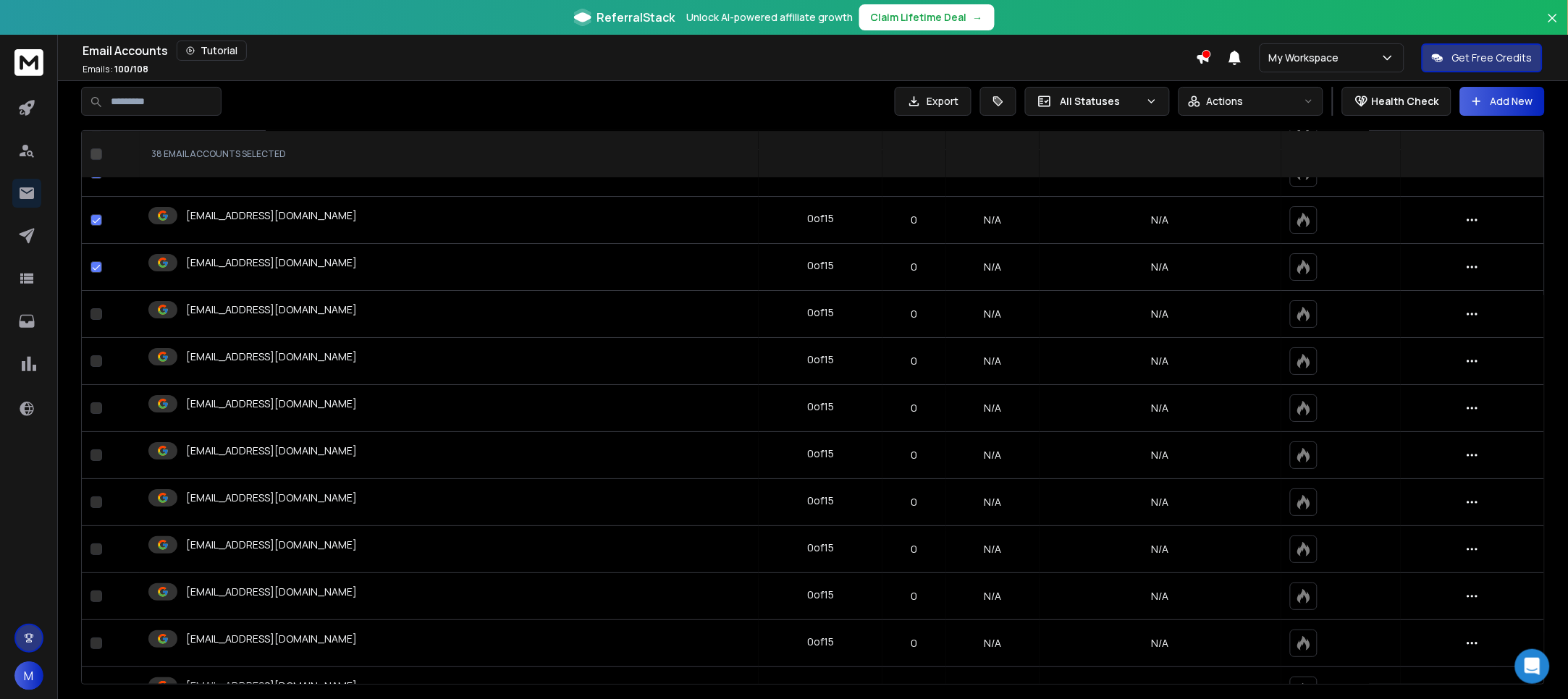
scroll to position [1737, 0]
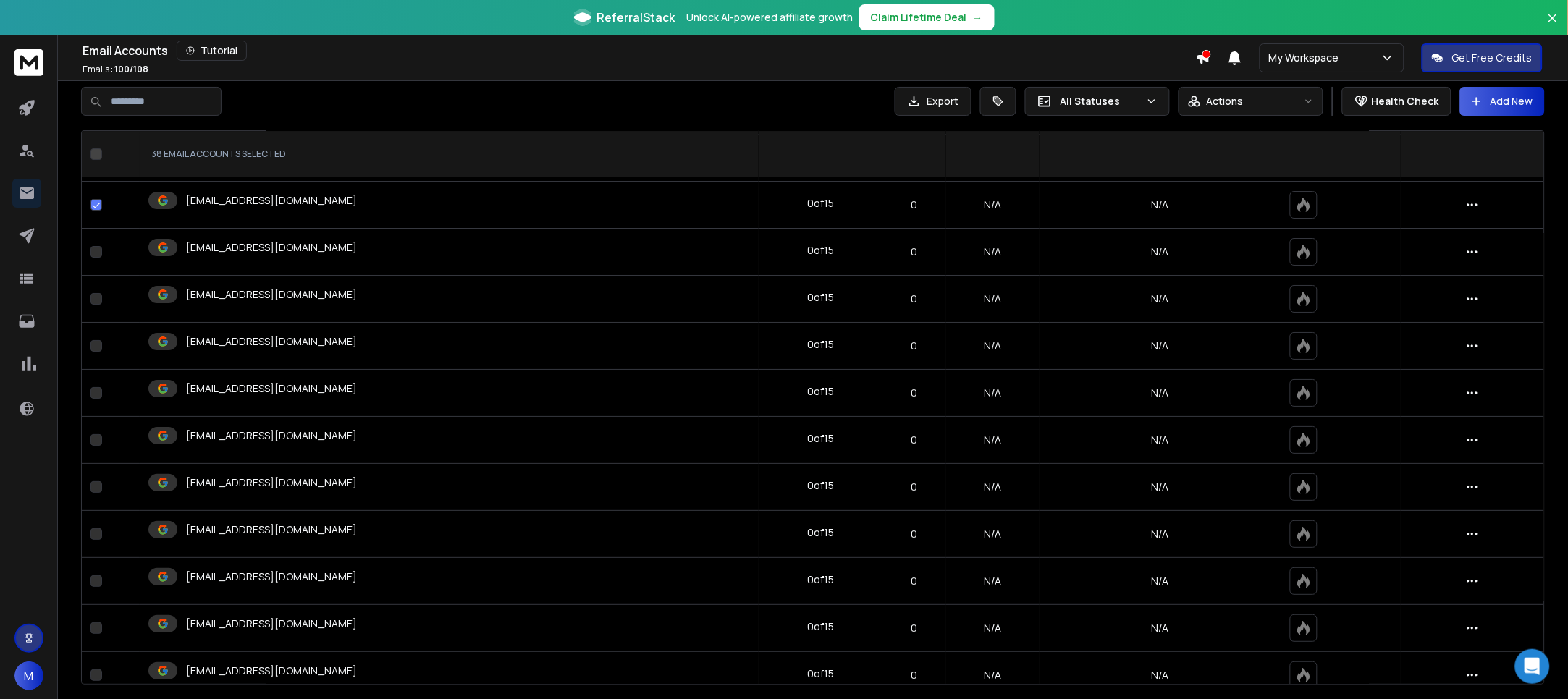
click at [97, 256] on button "button" at bounding box center [96, 252] width 12 height 12
click at [97, 304] on button "button" at bounding box center [96, 299] width 12 height 12
click at [98, 347] on button "button" at bounding box center [96, 345] width 12 height 12
click at [98, 396] on button "button" at bounding box center [96, 392] width 12 height 12
click at [97, 442] on button "button" at bounding box center [96, 440] width 12 height 12
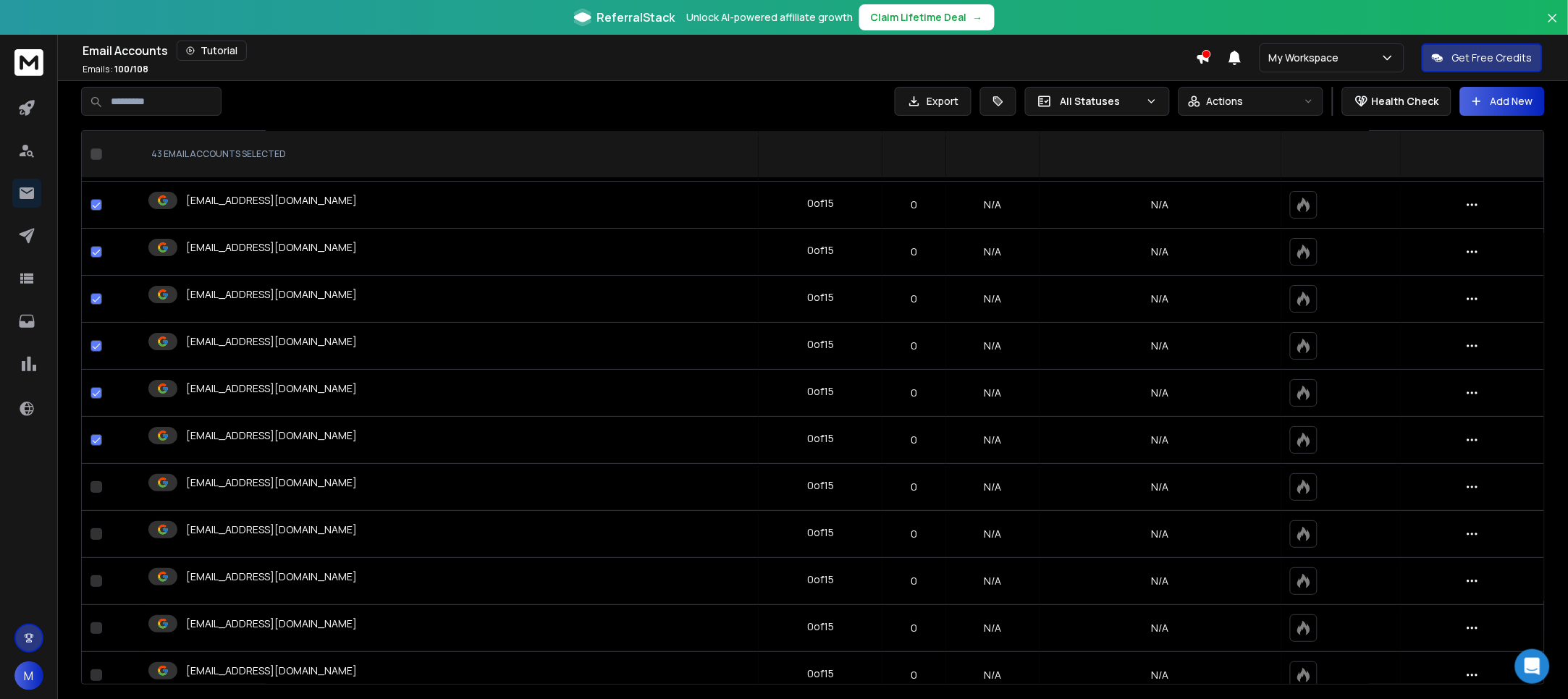
drag, startPoint x: 101, startPoint y: 495, endPoint x: 85, endPoint y: 484, distance: 19.4
click at [95, 490] on button "button" at bounding box center [96, 487] width 12 height 12
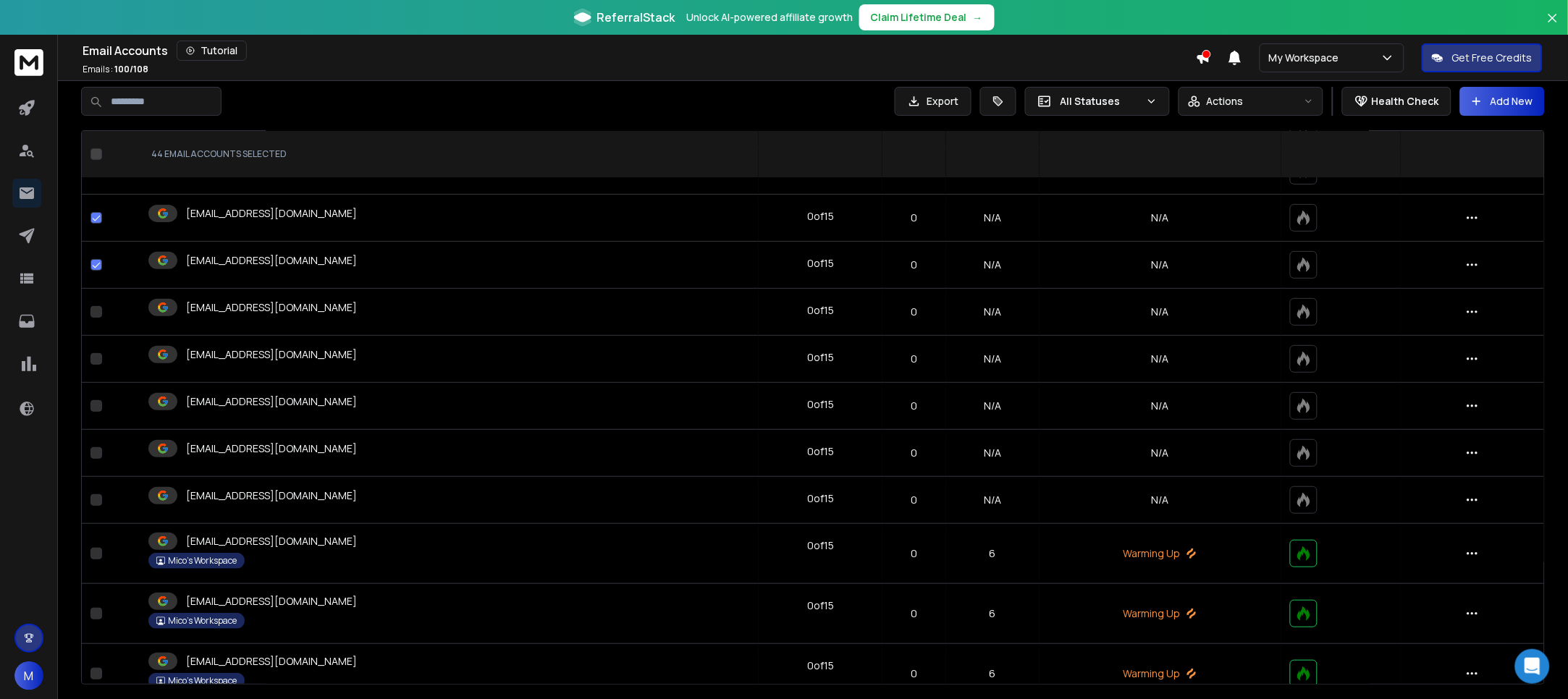
scroll to position [2026, 0]
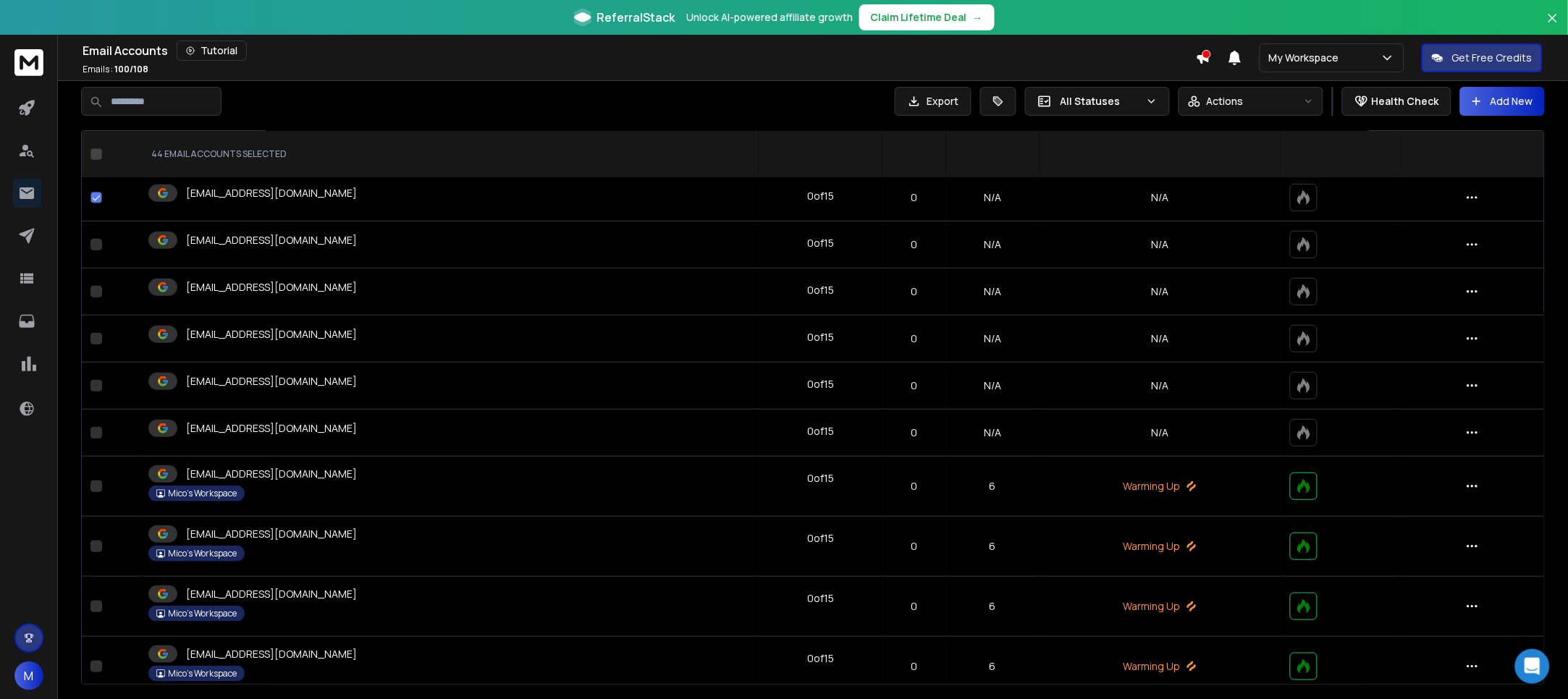
click at [97, 244] on button "button" at bounding box center [96, 244] width 12 height 12
click at [93, 289] on button "button" at bounding box center [96, 291] width 12 height 12
click at [96, 339] on button "button" at bounding box center [96, 338] width 12 height 12
click at [99, 387] on button "button" at bounding box center [96, 386] width 12 height 12
click at [97, 435] on button "button" at bounding box center [96, 433] width 12 height 12
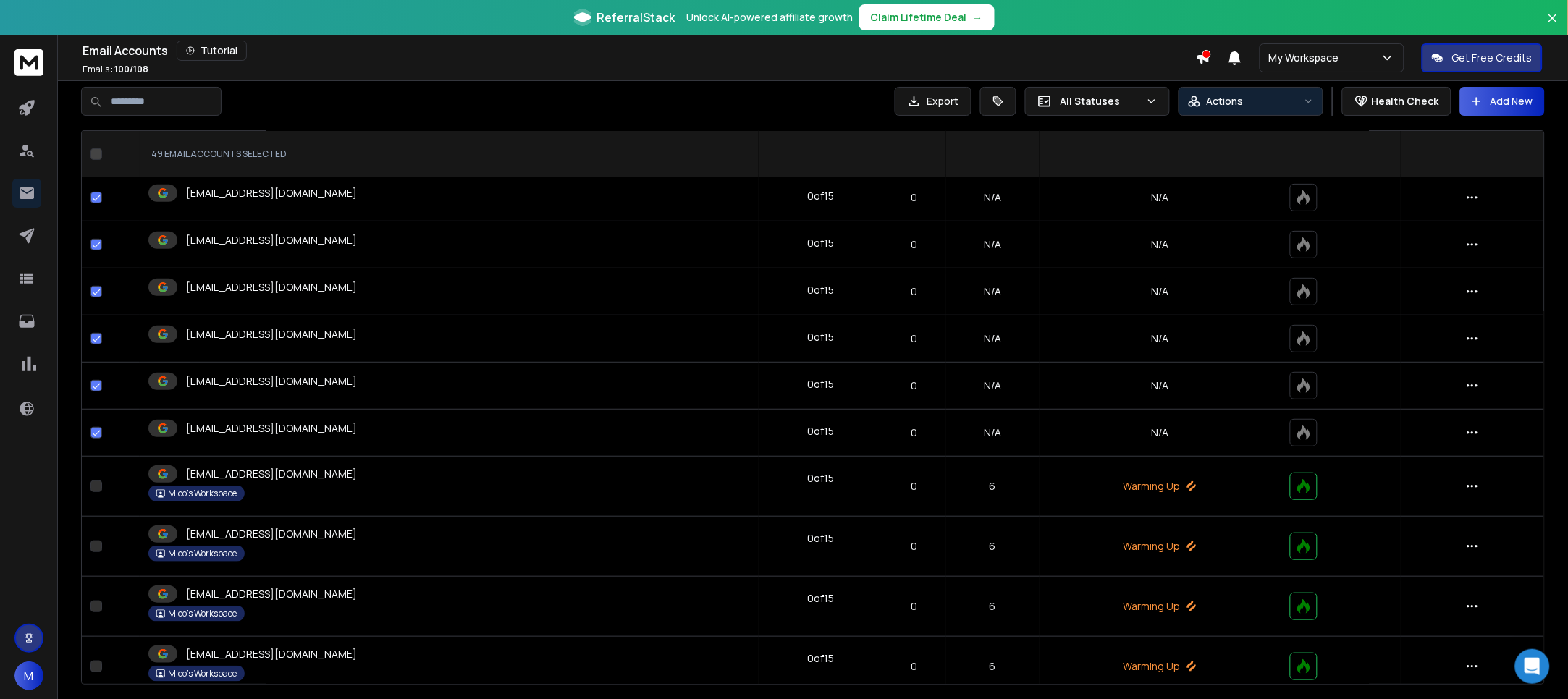
click at [1220, 100] on p "Actions" at bounding box center [1225, 101] width 37 height 15
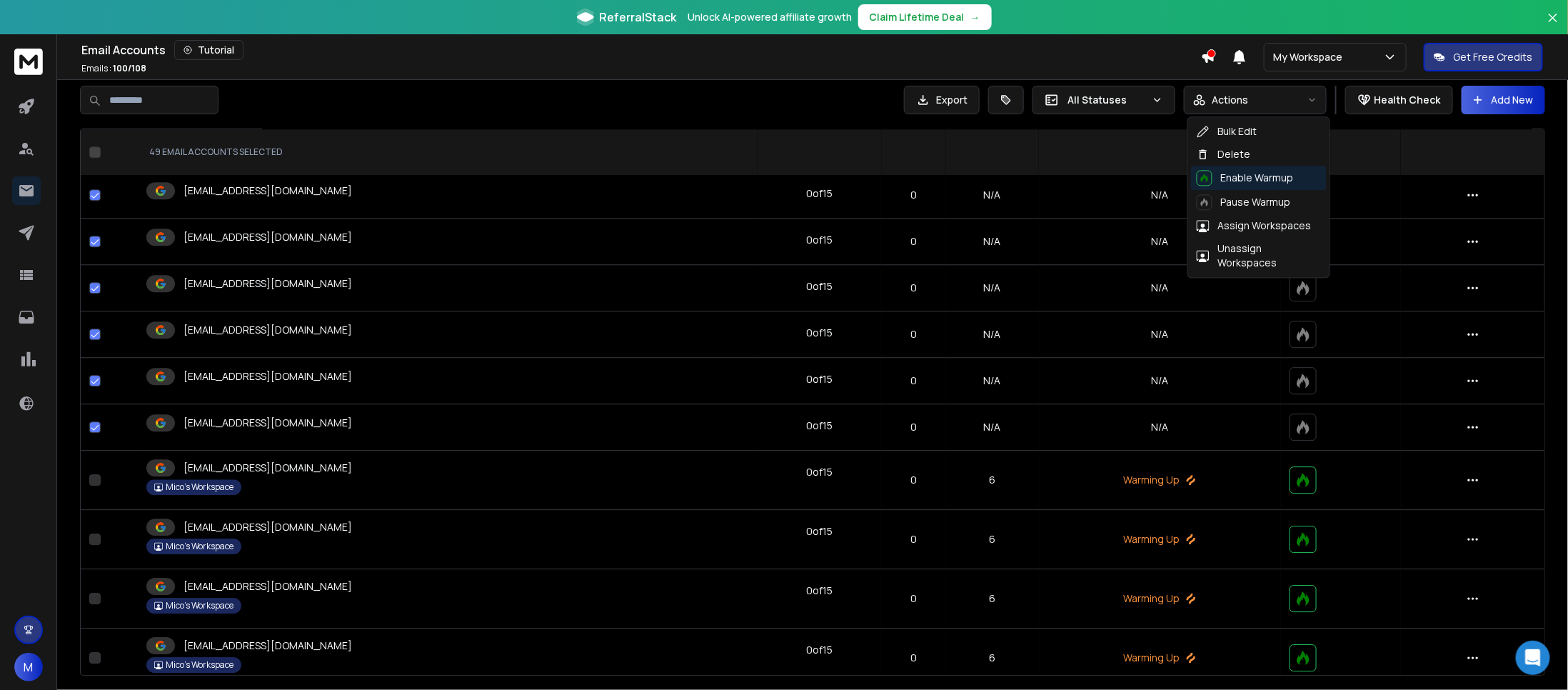
click at [1246, 166] on div "Enable Warmup" at bounding box center [1259, 178] width 136 height 24
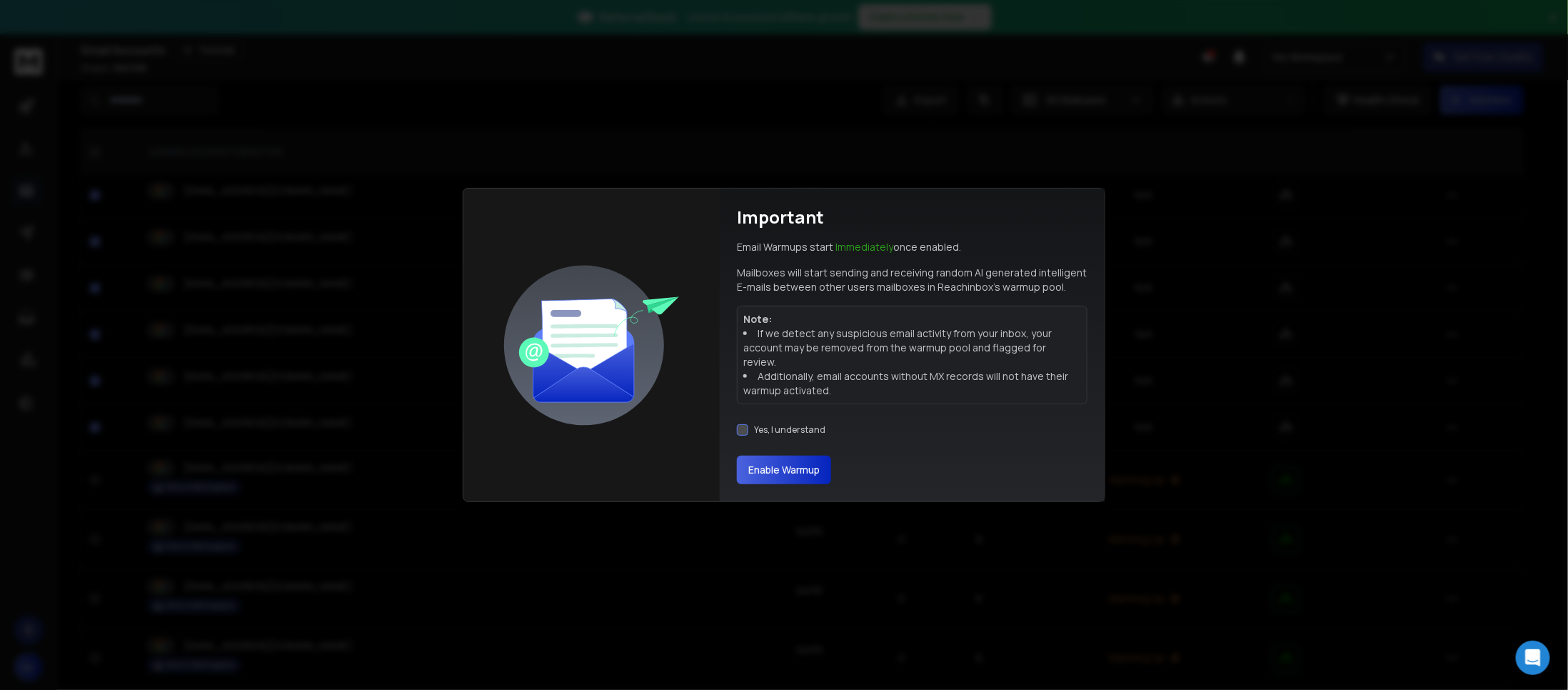
click at [745, 424] on button "Yes, I understand" at bounding box center [742, 430] width 12 height 12
click at [777, 459] on button "Enable Warmup" at bounding box center [784, 471] width 94 height 29
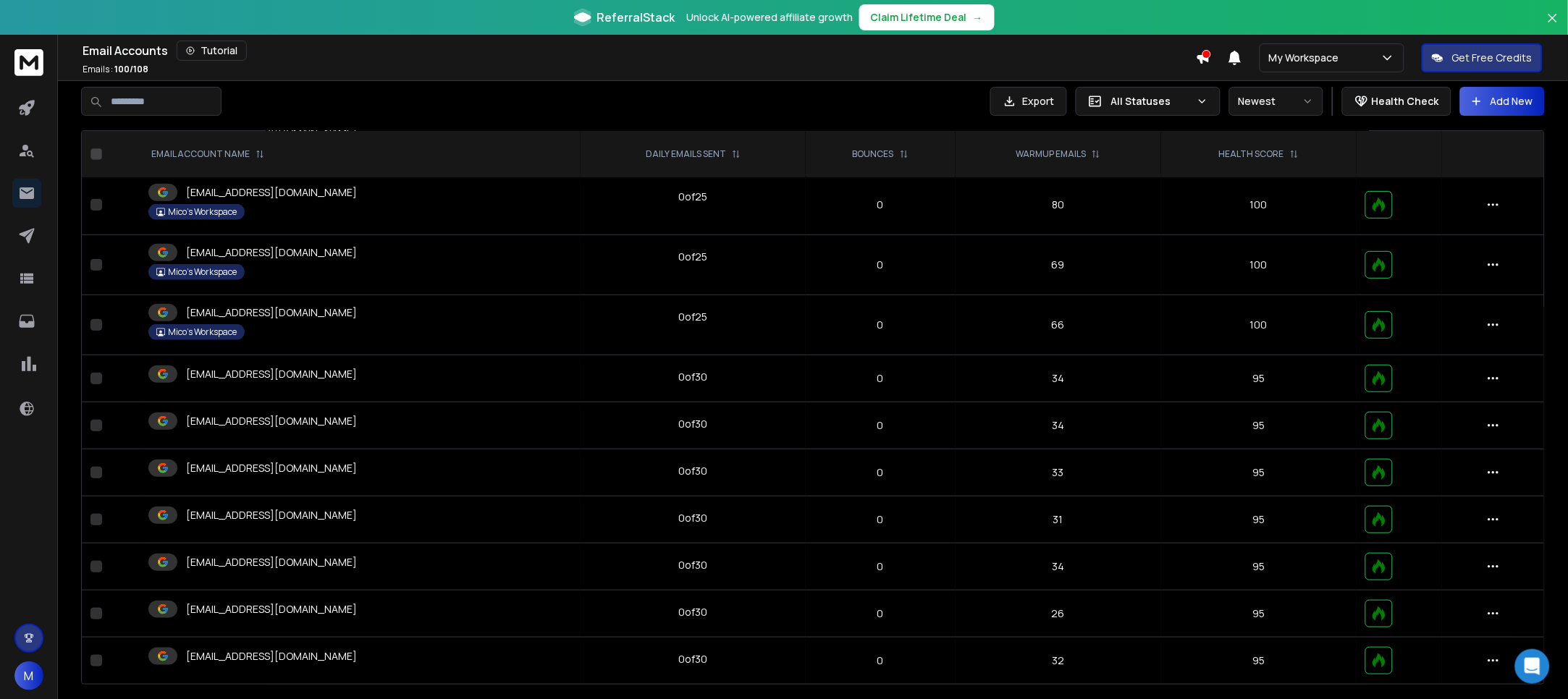
scroll to position [3763, 0]
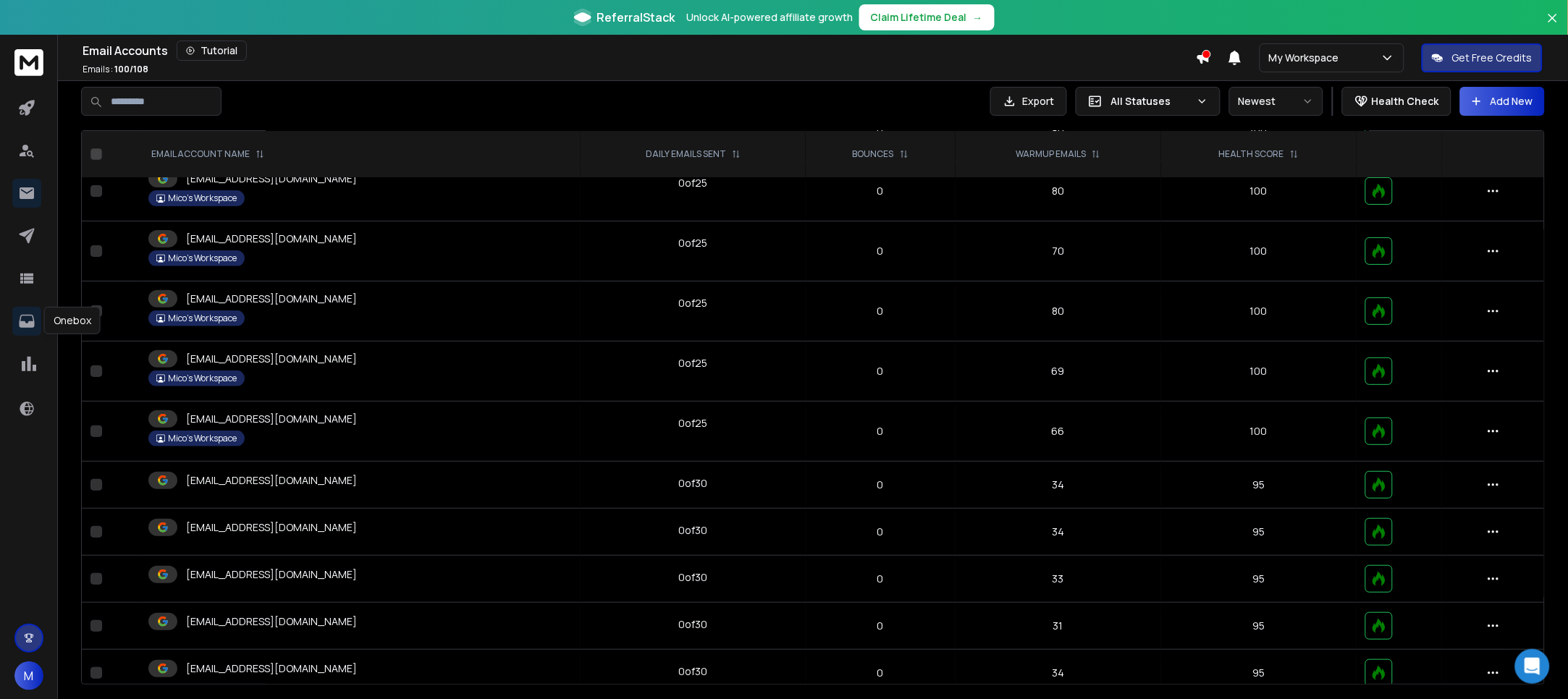
click at [21, 315] on icon at bounding box center [27, 321] width 17 height 17
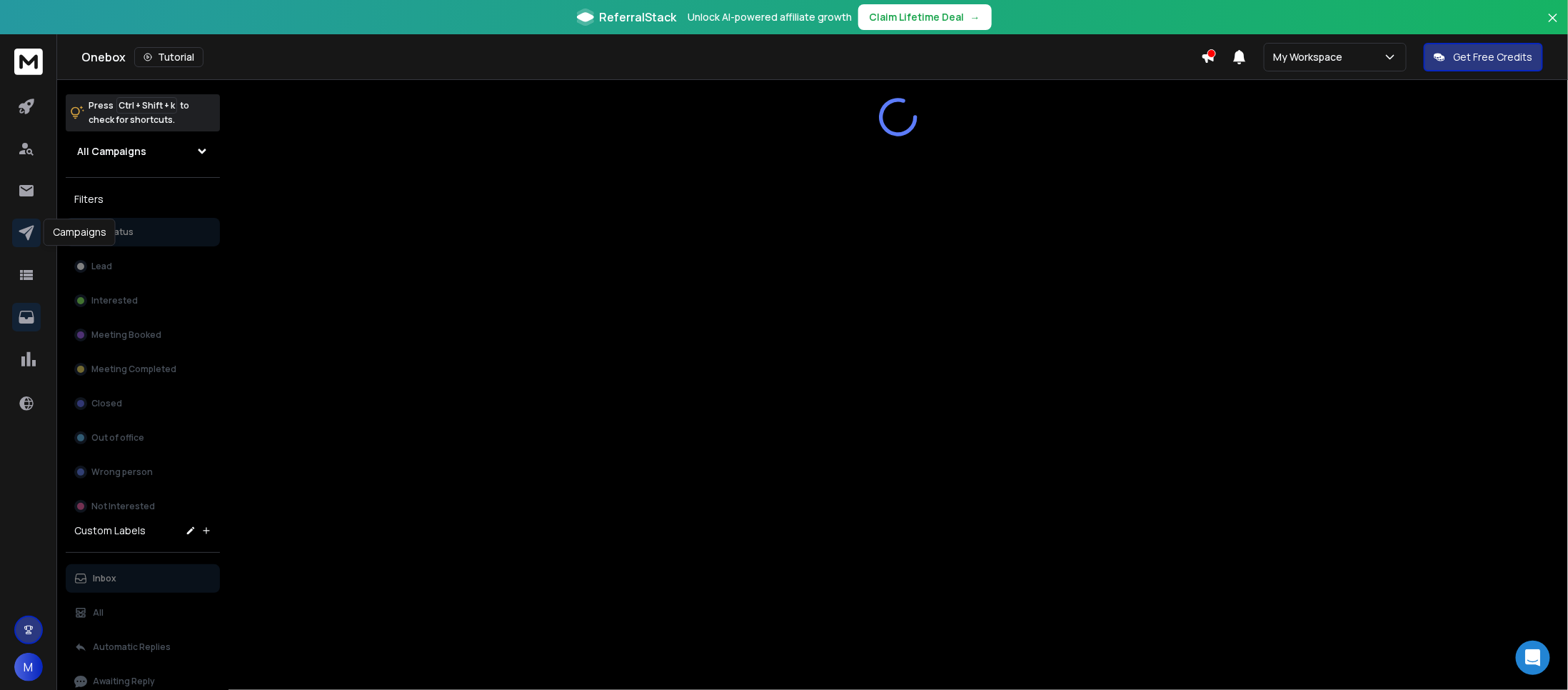
click at [21, 220] on link at bounding box center [26, 233] width 29 height 29
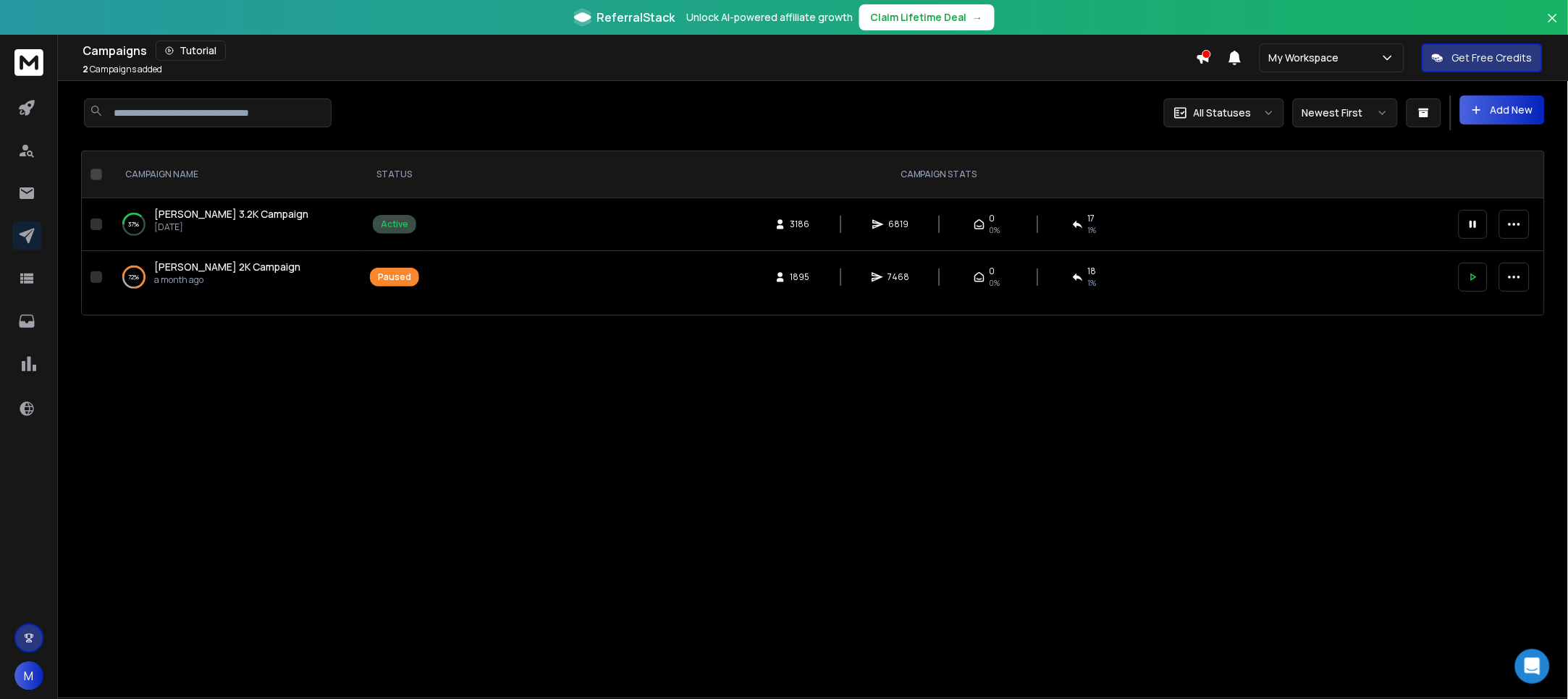
click at [239, 216] on span "[PERSON_NAME] 3.2K Campaign" at bounding box center [232, 213] width 154 height 14
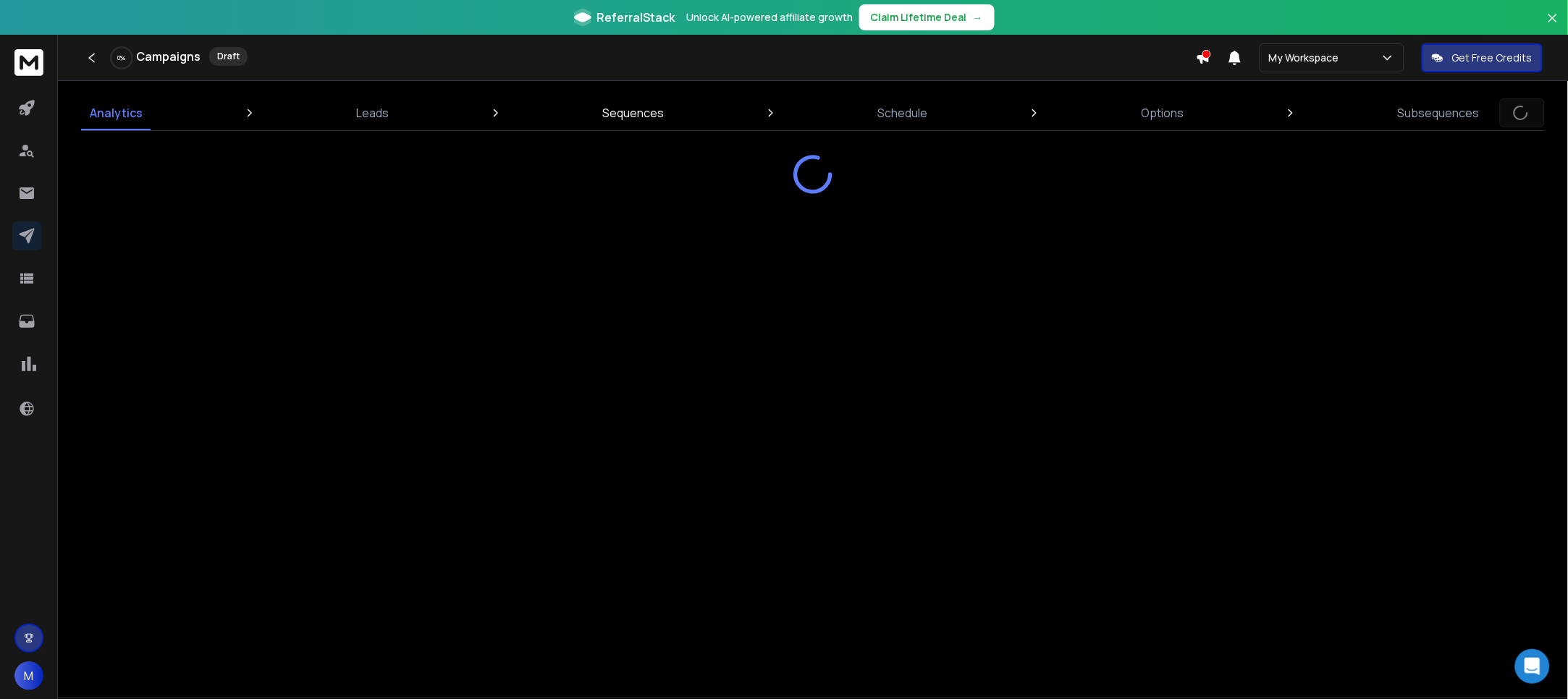
click at [657, 116] on p "Sequences" at bounding box center [632, 112] width 62 height 17
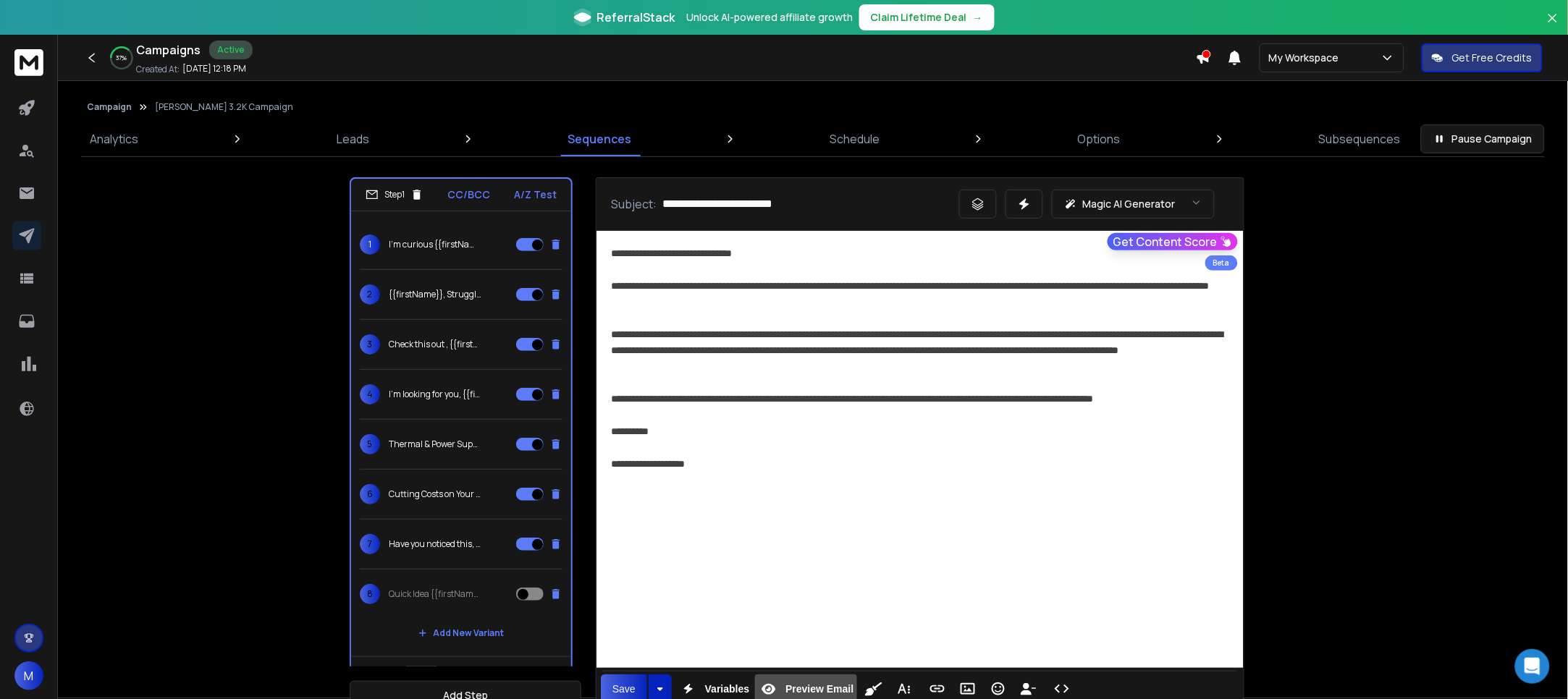
click at [795, 693] on span "Preview Email" at bounding box center [820, 689] width 74 height 12
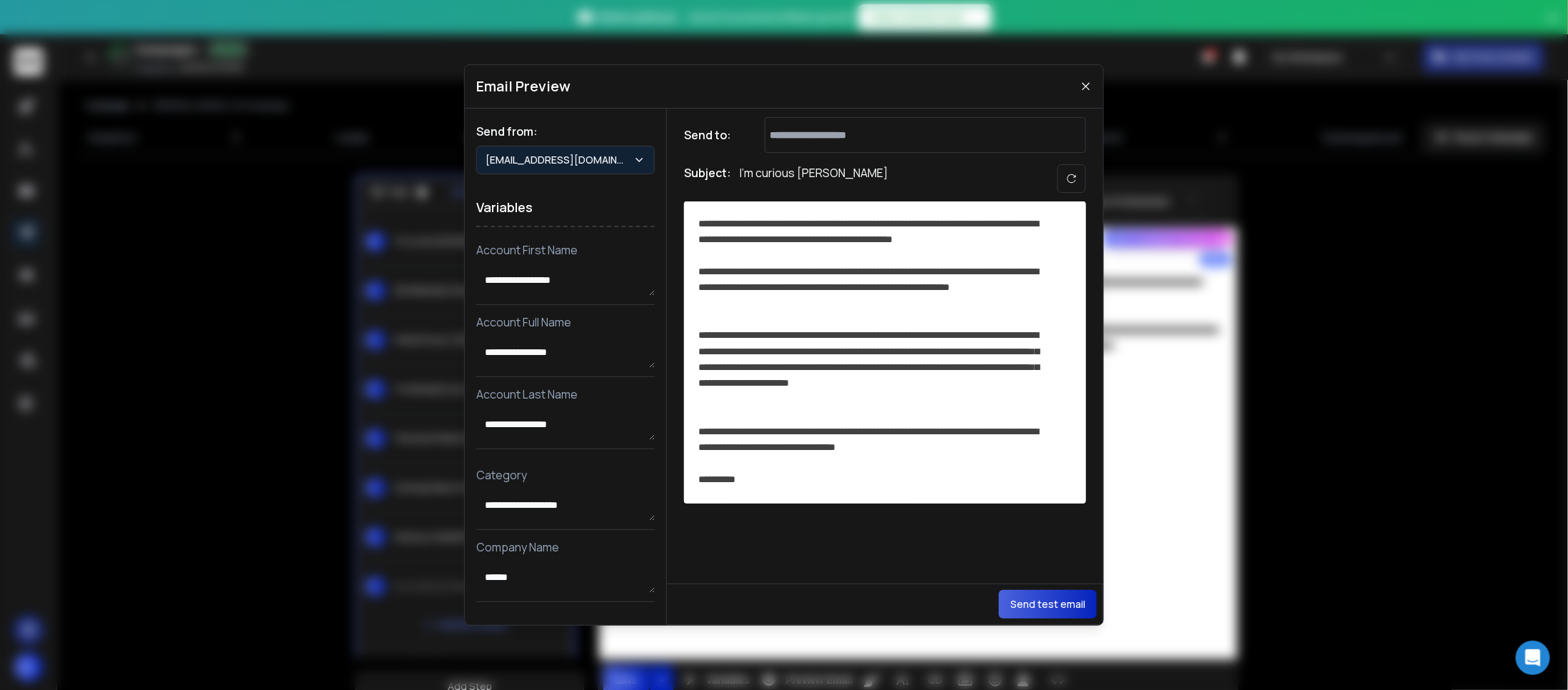
click at [640, 160] on icon "button" at bounding box center [639, 160] width 5 height 3
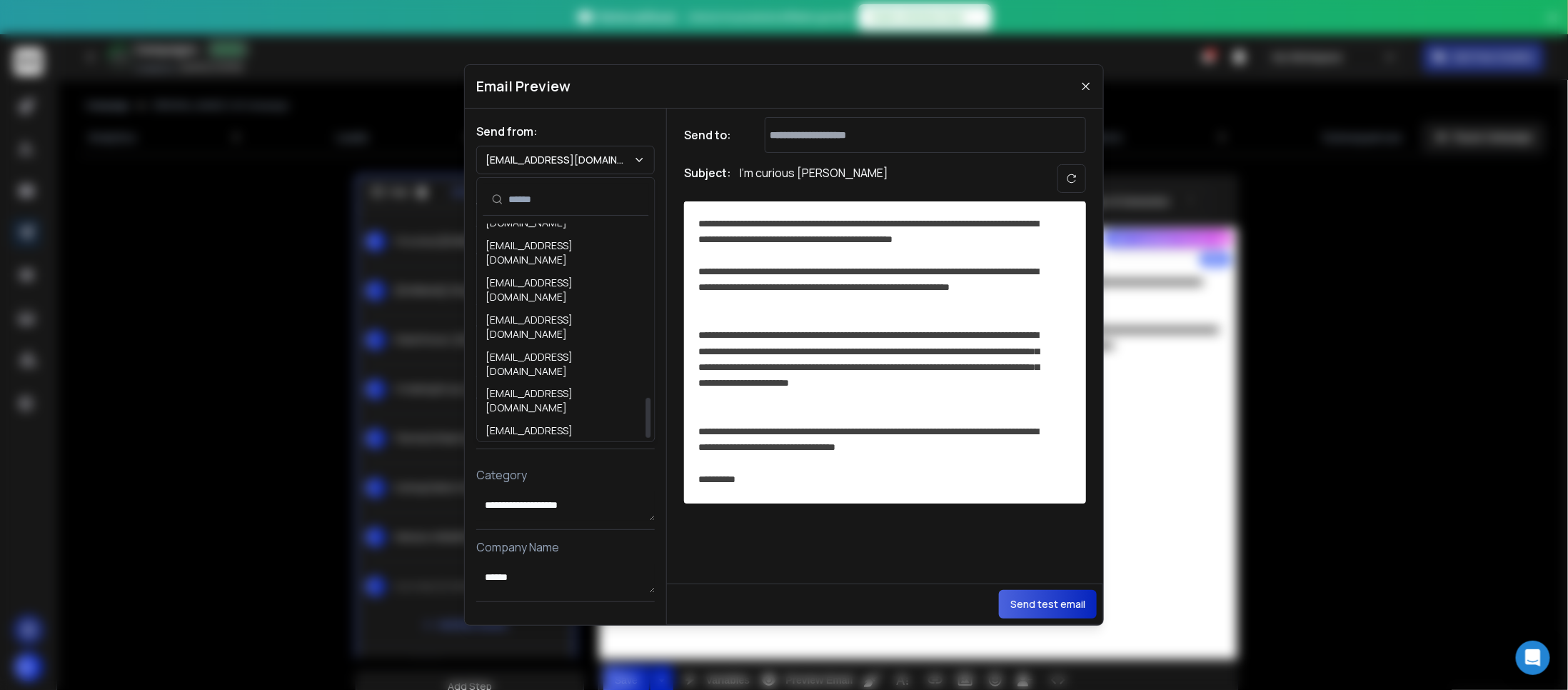
scroll to position [1500, 0]
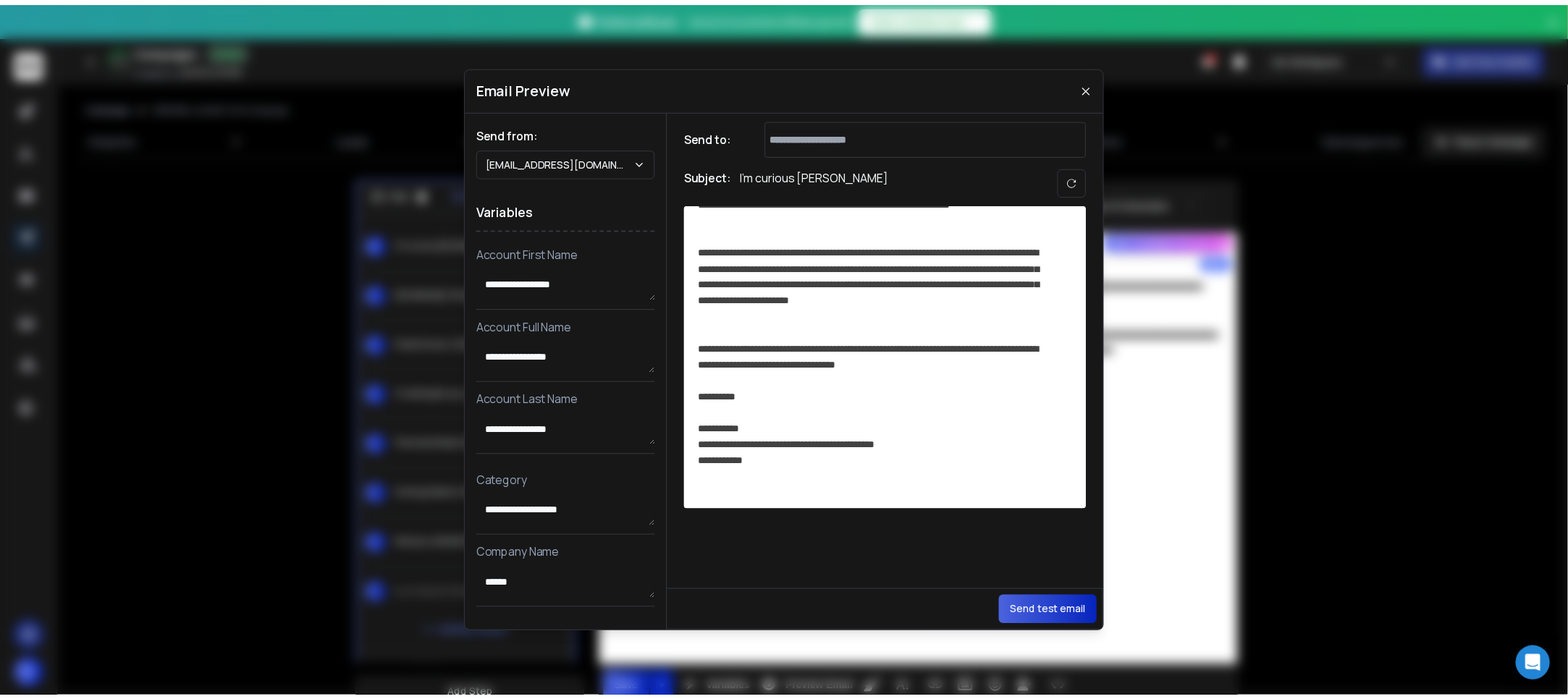
scroll to position [95, 0]
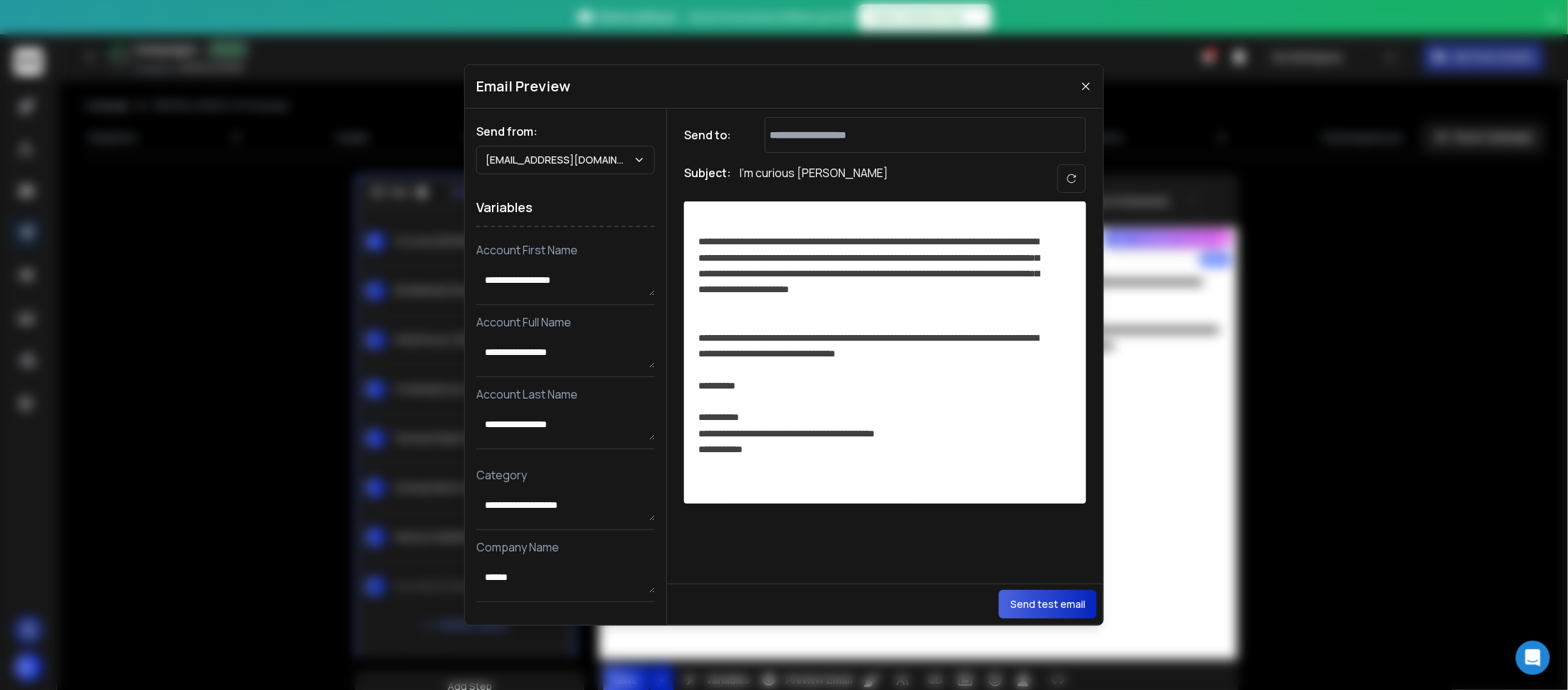
click at [1083, 85] on icon at bounding box center [1086, 86] width 12 height 12
